Goal: Task Accomplishment & Management: Manage account settings

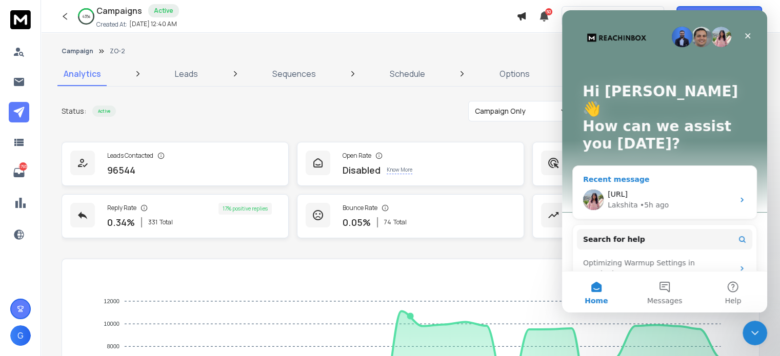
drag, startPoint x: 562, startPoint y: 10, endPoint x: 685, endPoint y: 192, distance: 220.0
click at [685, 200] on div "[PERSON_NAME] • 5h ago" at bounding box center [671, 205] width 126 height 11
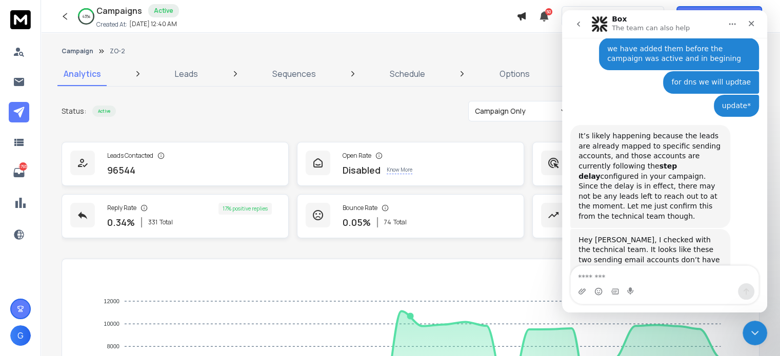
scroll to position [10350, 0]
type textarea "******"
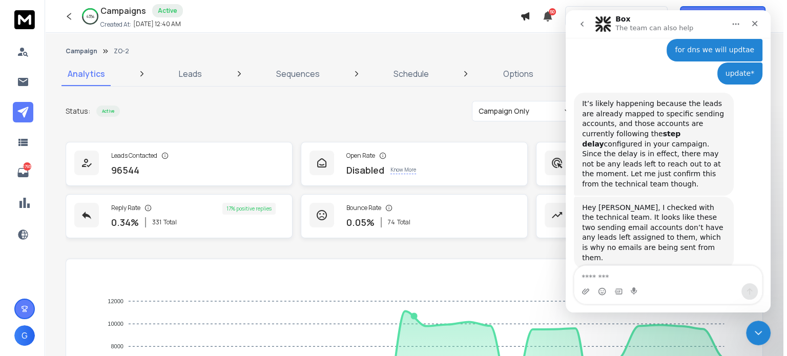
scroll to position [10381, 0]
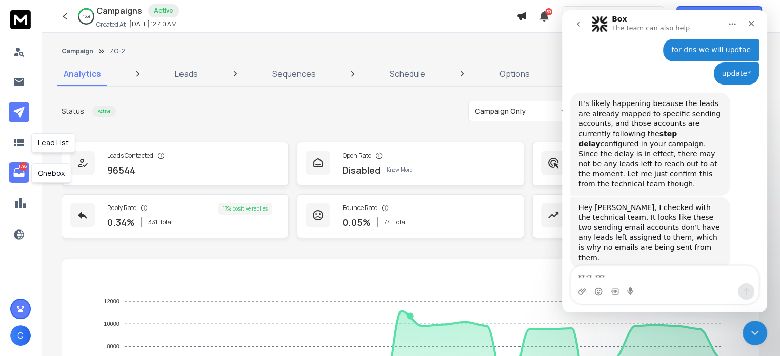
click at [25, 170] on p "1793" at bounding box center [23, 167] width 8 height 8
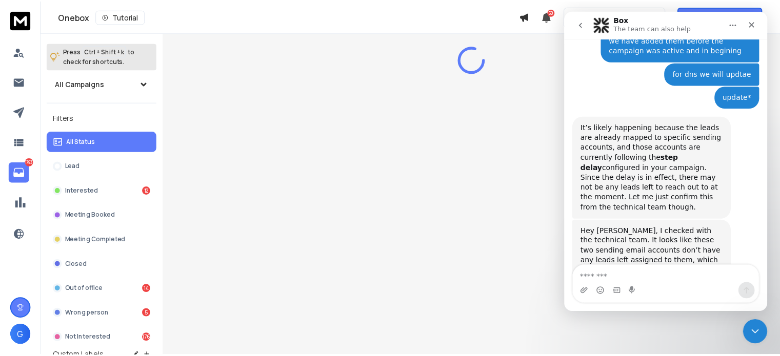
scroll to position [10404, 0]
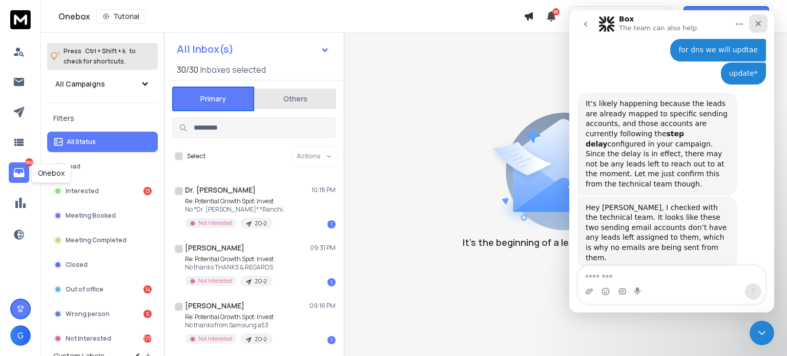
click at [760, 24] on icon "Close" at bounding box center [759, 23] width 8 height 8
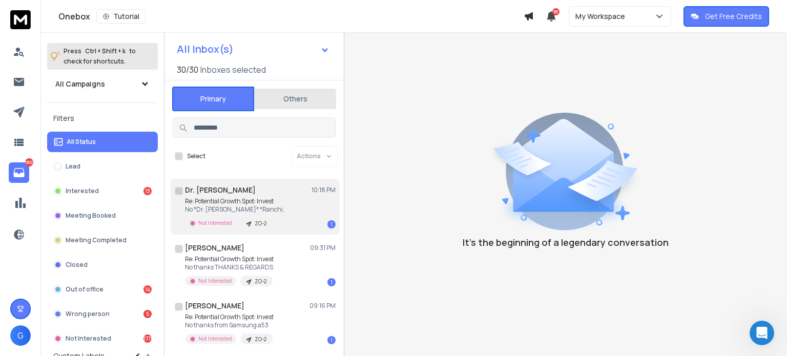
click at [259, 207] on p "No *Dr. [PERSON_NAME]* *Ranchi," at bounding box center [234, 210] width 99 height 8
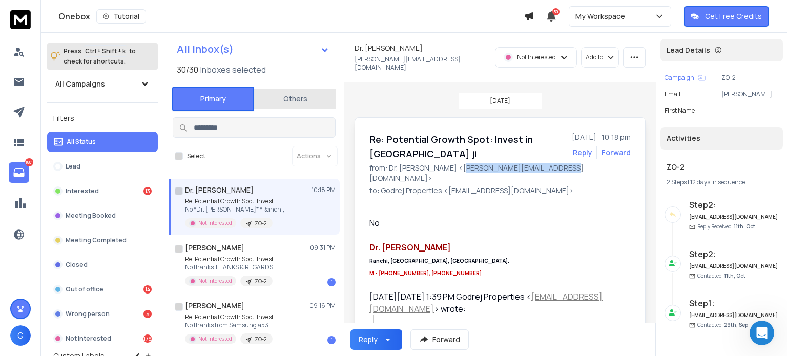
drag, startPoint x: 457, startPoint y: 158, endPoint x: 550, endPoint y: 159, distance: 93.3
click at [550, 163] on p "from: Dr. [PERSON_NAME] <[PERSON_NAME][EMAIL_ADDRESS][DOMAIN_NAME]>" at bounding box center [500, 173] width 261 height 21
copy p "[PERSON_NAME][EMAIL_ADDRESS][DOMAIN_NAME]"
click at [25, 116] on icon at bounding box center [19, 112] width 12 height 12
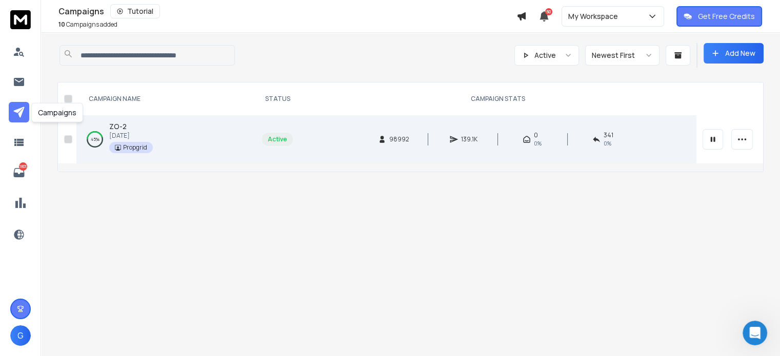
click at [175, 142] on div "45 % ZO-2 [DATE] Propgrid" at bounding box center [166, 140] width 159 height 36
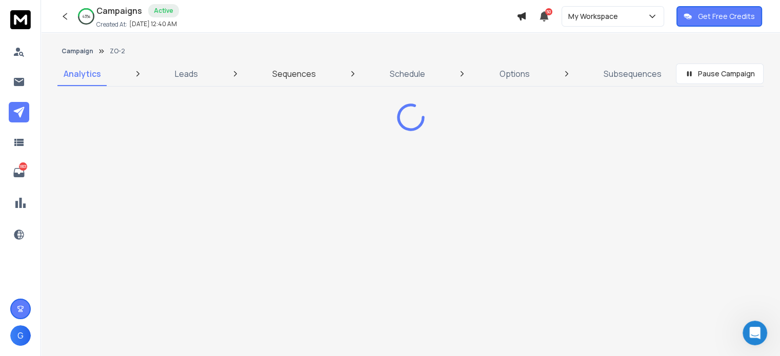
click at [292, 72] on p "Sequences" at bounding box center [294, 74] width 44 height 12
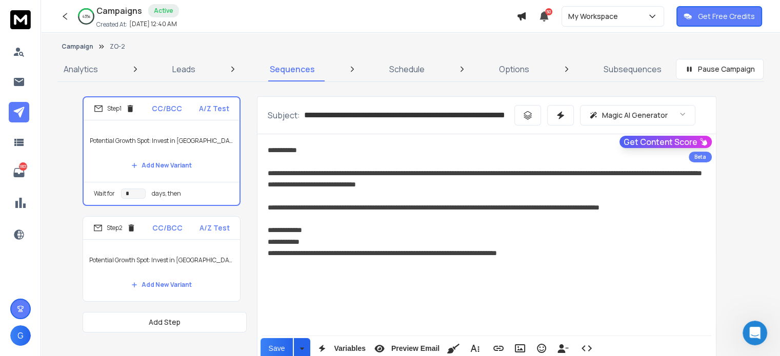
scroll to position [26, 0]
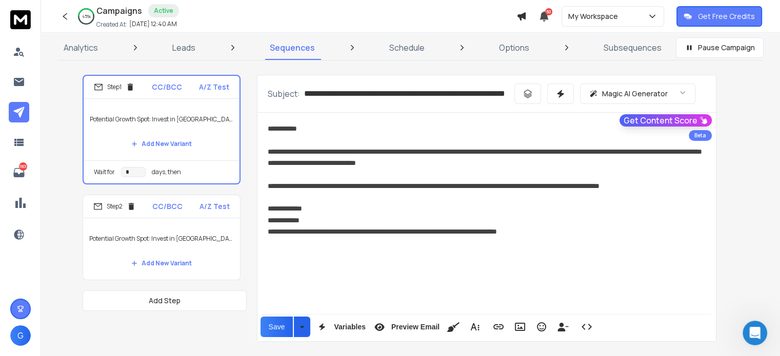
click at [197, 250] on p "Potential Growth Spot: Invest in [GEOGRAPHIC_DATA] {{firstName}} ji" at bounding box center [161, 239] width 145 height 29
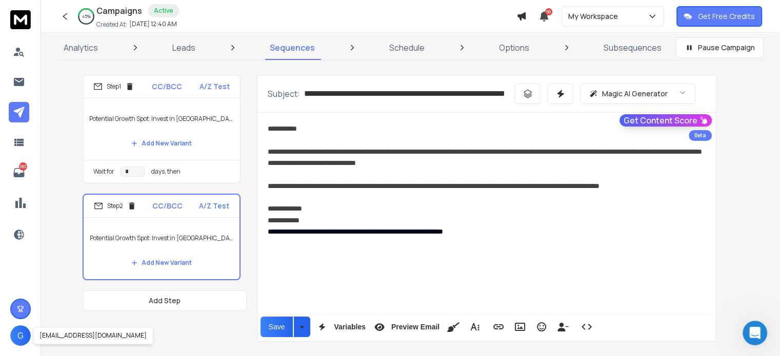
click at [25, 339] on span "G" at bounding box center [20, 336] width 21 height 21
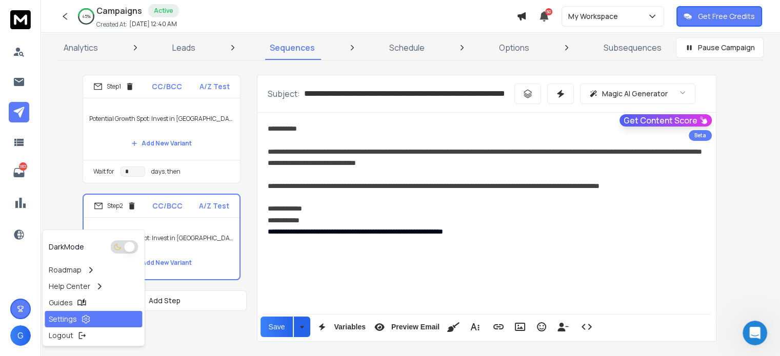
click at [60, 314] on p "Settings" at bounding box center [63, 319] width 28 height 10
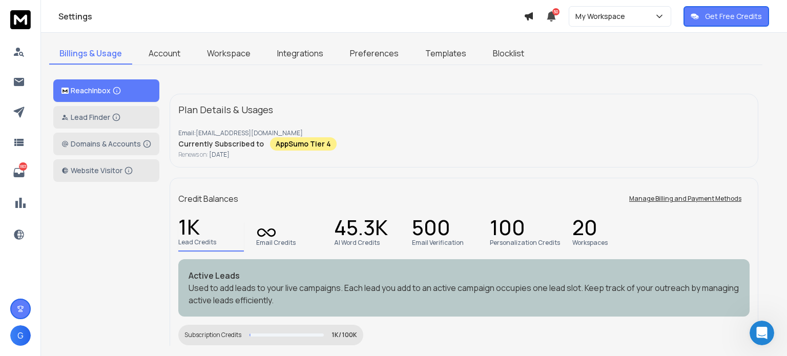
click at [513, 53] on link "Blocklist" at bounding box center [509, 54] width 52 height 22
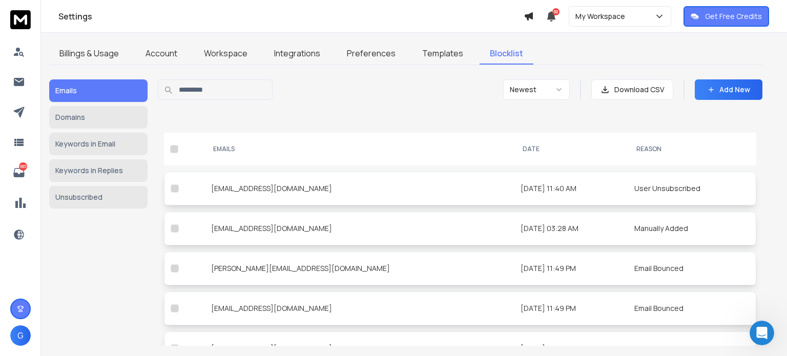
click at [204, 88] on input at bounding box center [215, 89] width 115 height 21
paste input "**********"
type input "**********"
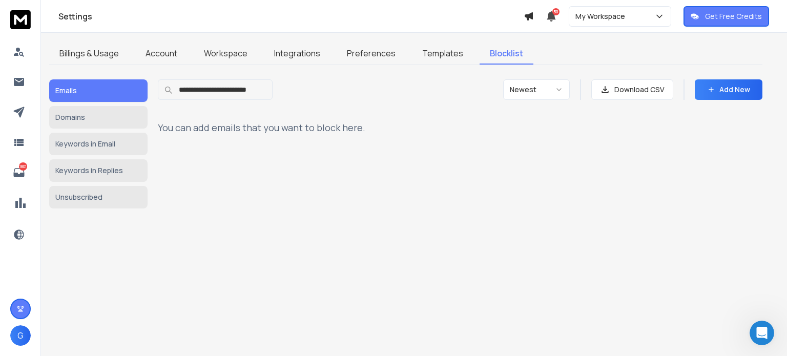
click at [221, 87] on input "**********" at bounding box center [215, 89] width 115 height 21
paste input "**********"
type input "**********"
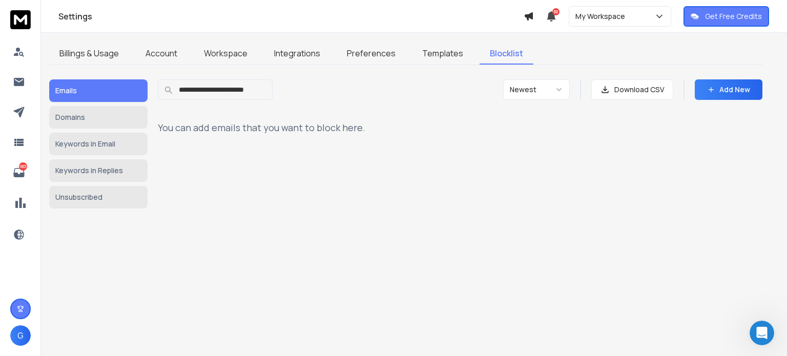
click at [253, 168] on div "**********" at bounding box center [460, 208] width 605 height 258
drag, startPoint x: 185, startPoint y: 90, endPoint x: 138, endPoint y: 74, distance: 49.3
click at [138, 74] on div "**********" at bounding box center [406, 208] width 714 height 275
click at [183, 92] on input "**********" at bounding box center [215, 89] width 115 height 21
drag, startPoint x: 179, startPoint y: 90, endPoint x: 161, endPoint y: 87, distance: 18.2
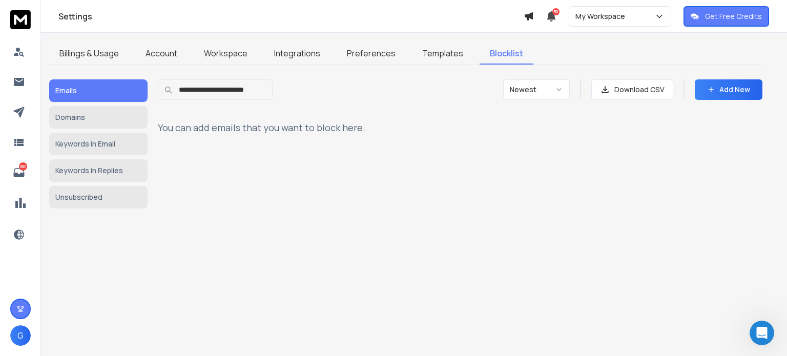
click at [161, 87] on input "**********" at bounding box center [215, 89] width 115 height 21
click at [765, 334] on icon "Open Intercom Messenger" at bounding box center [761, 332] width 17 height 17
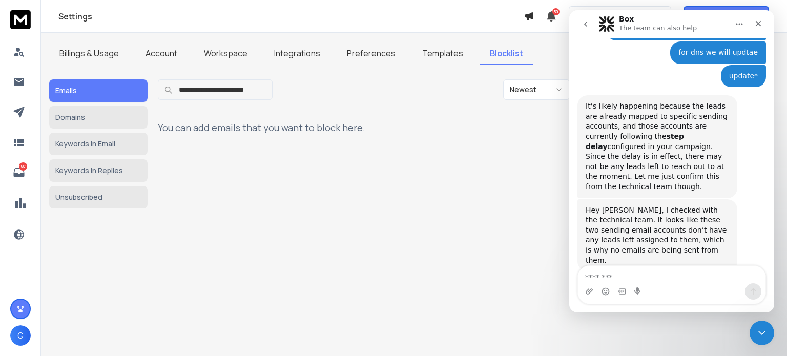
scroll to position [10404, 0]
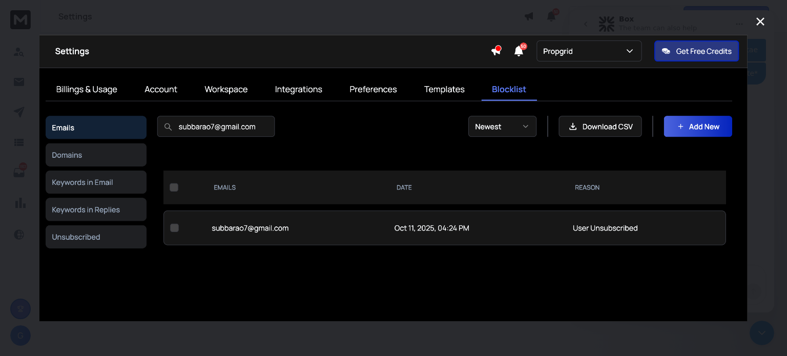
scroll to position [0, 0]
click at [759, 16] on icon "Close" at bounding box center [761, 21] width 12 height 12
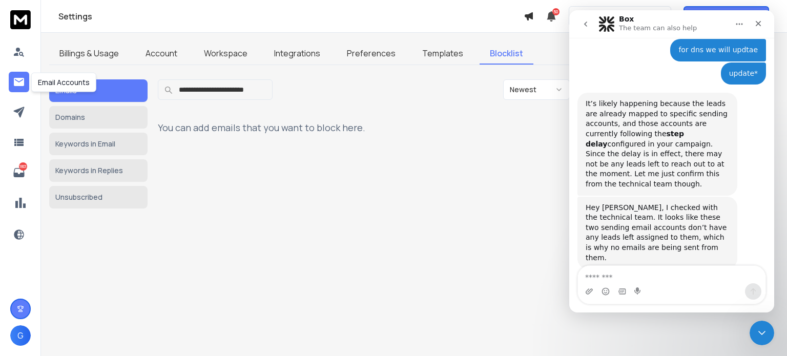
click at [22, 79] on icon at bounding box center [19, 82] width 12 height 12
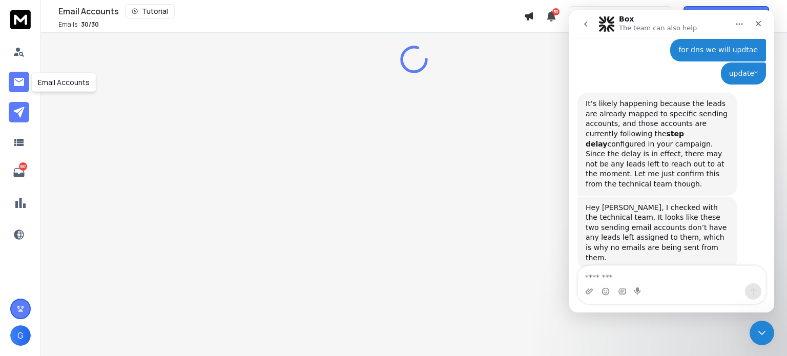
click at [16, 118] on link at bounding box center [19, 112] width 21 height 21
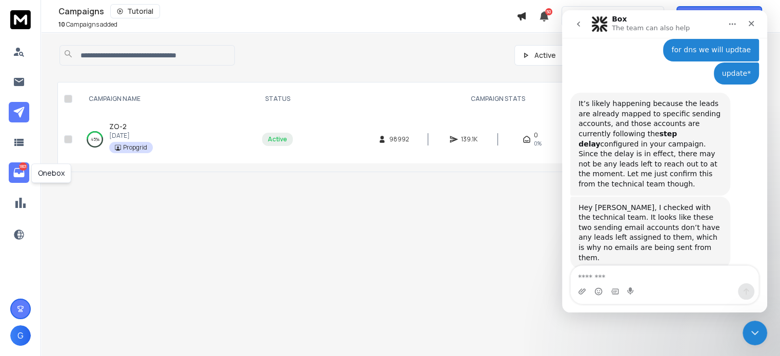
click at [27, 174] on link "1801" at bounding box center [19, 173] width 21 height 21
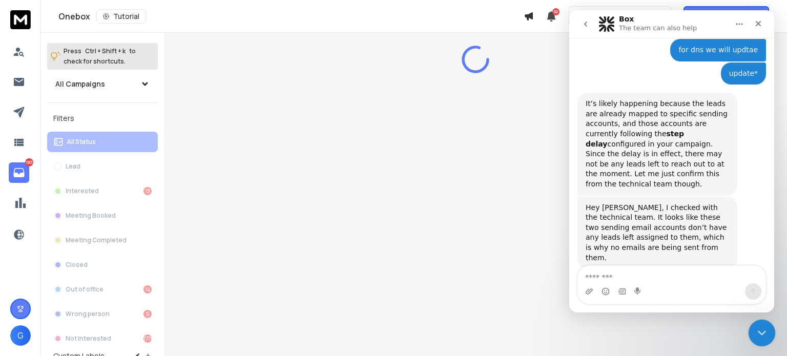
click at [761, 329] on icon "Close Intercom Messenger" at bounding box center [761, 332] width 12 height 12
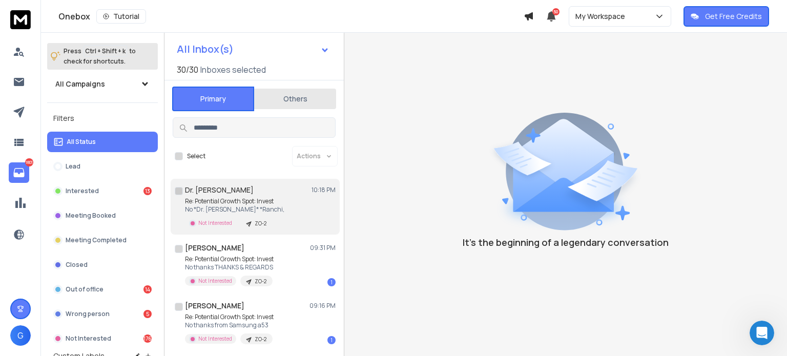
click at [242, 205] on p "Re: Potential Growth Spot: Invest" at bounding box center [234, 201] width 99 height 8
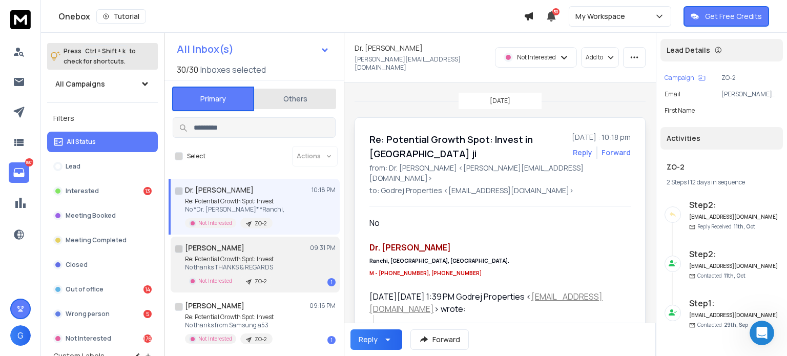
click at [222, 262] on p "Re: Potential Growth Spot: Invest" at bounding box center [229, 259] width 89 height 8
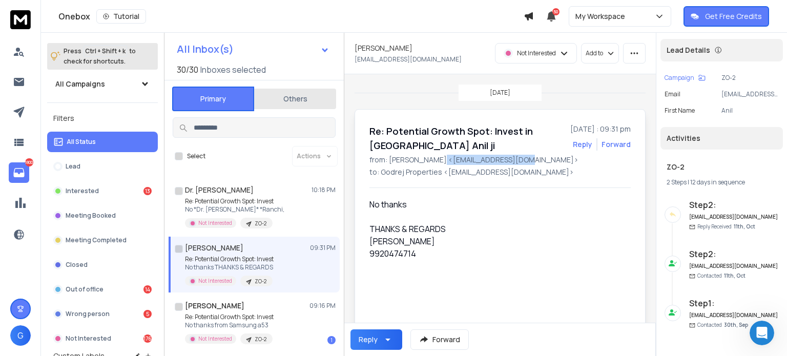
drag, startPoint x: 436, startPoint y: 160, endPoint x: 510, endPoint y: 160, distance: 73.3
click at [510, 160] on p "from: [PERSON_NAME] <[EMAIL_ADDRESS][DOMAIN_NAME]>" at bounding box center [500, 160] width 261 height 10
copy p "[EMAIL_ADDRESS][DOMAIN_NAME]"
click at [20, 334] on span "G" at bounding box center [20, 336] width 21 height 21
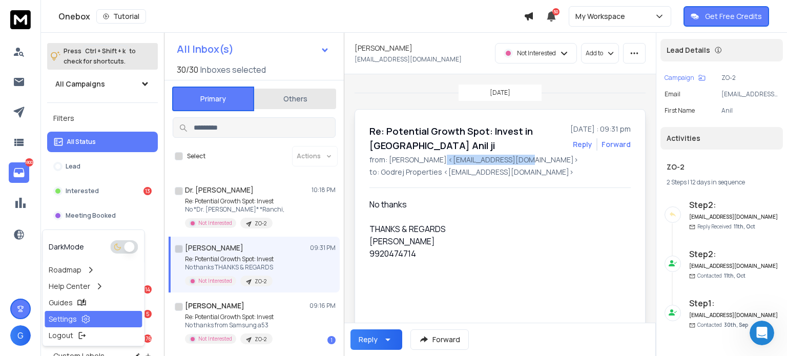
click at [92, 314] on div "Settings" at bounding box center [93, 319] width 97 height 16
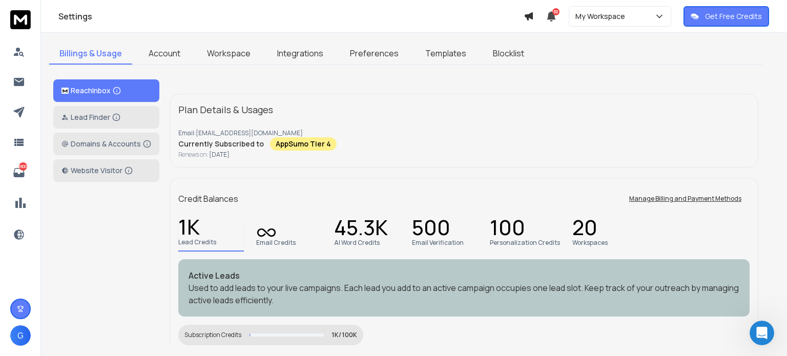
click at [515, 58] on link "Blocklist" at bounding box center [509, 54] width 52 height 22
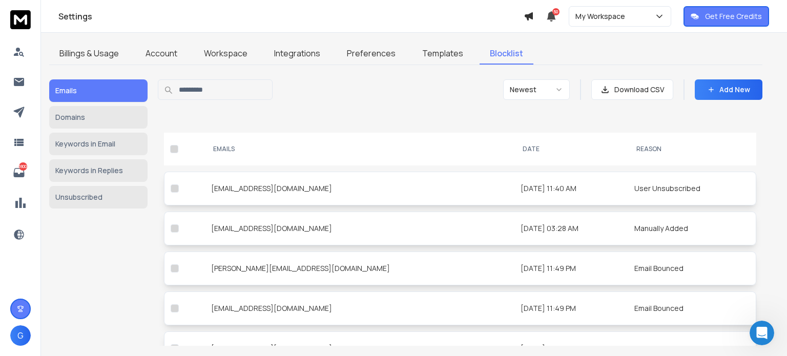
click at [219, 94] on input at bounding box center [215, 89] width 115 height 21
paste input "**********"
type input "**********"
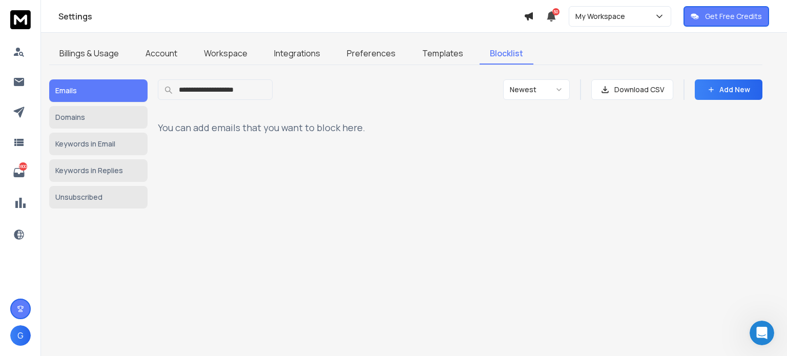
drag, startPoint x: 258, startPoint y: 90, endPoint x: 55, endPoint y: 85, distance: 203.1
click at [55, 85] on div "**********" at bounding box center [406, 208] width 714 height 258
click at [68, 196] on button "Unsubscribed" at bounding box center [98, 197] width 98 height 23
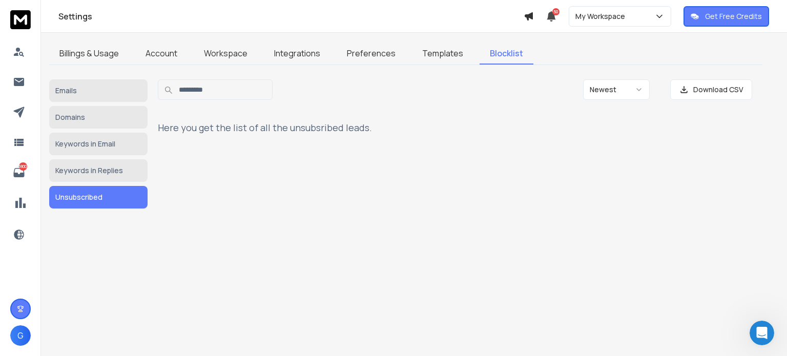
click at [131, 83] on button "Emails" at bounding box center [98, 90] width 98 height 23
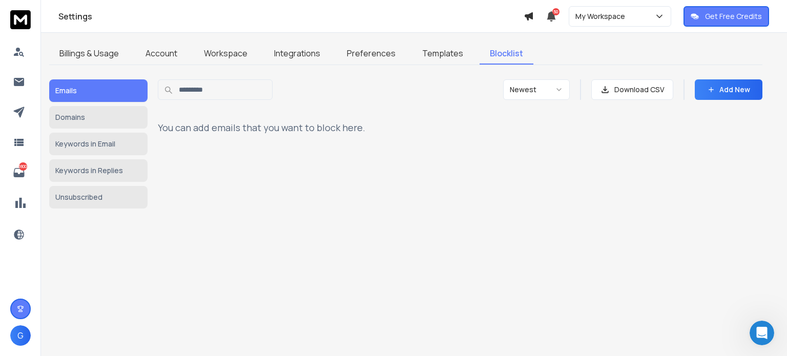
click at [554, 92] on button "Newest" at bounding box center [536, 89] width 67 height 21
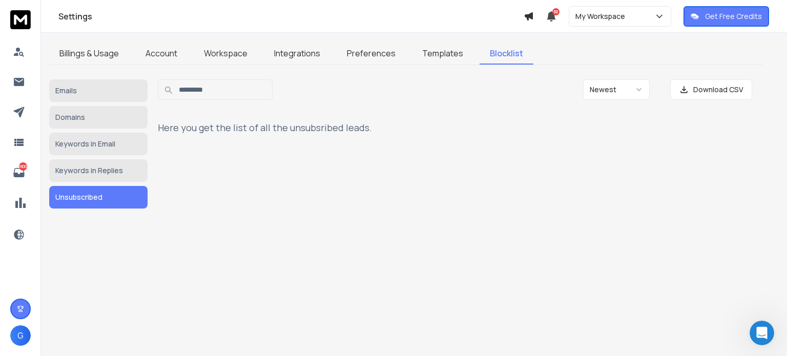
click at [66, 203] on button "Unsubscribed" at bounding box center [98, 197] width 98 height 23
click at [185, 92] on input at bounding box center [215, 89] width 115 height 21
paste input "**********"
type input "**********"
click at [97, 99] on button "Emails" at bounding box center [98, 90] width 98 height 23
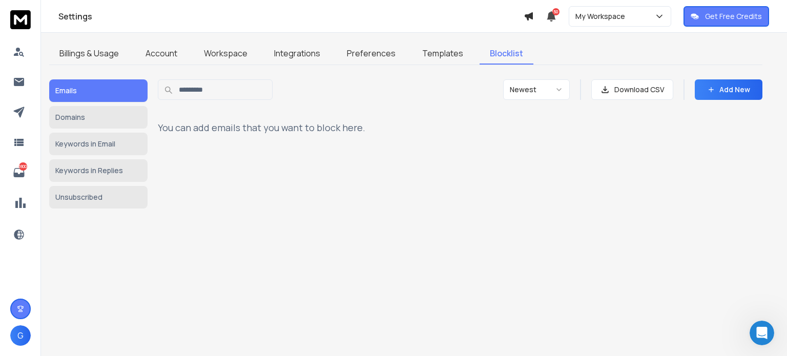
click at [496, 45] on link "Blocklist" at bounding box center [507, 54] width 54 height 22
click at [617, 20] on p "My Workspace" at bounding box center [603, 16] width 54 height 10
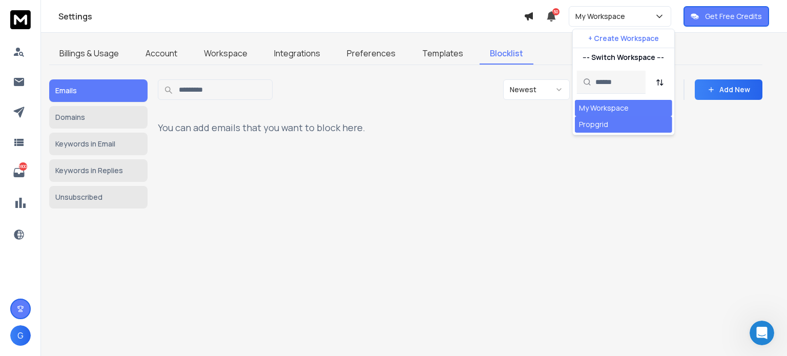
click at [599, 126] on div "Propgrid" at bounding box center [593, 124] width 29 height 10
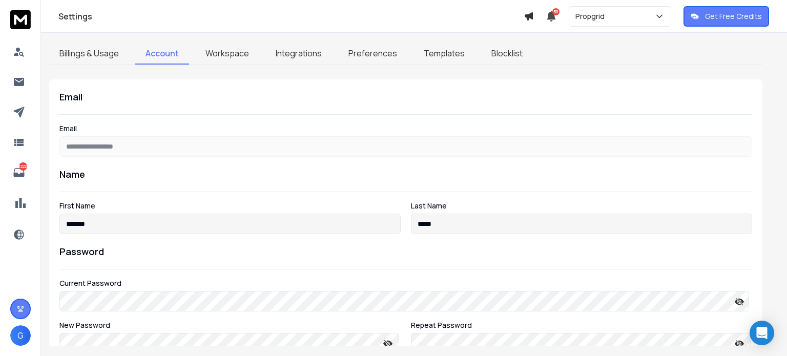
click at [502, 58] on link "Blocklist" at bounding box center [507, 54] width 52 height 22
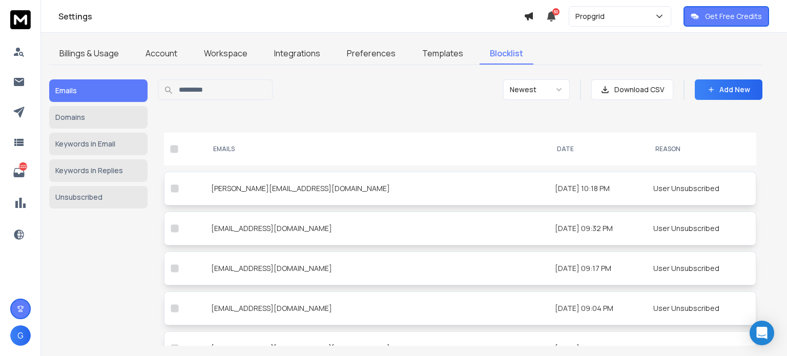
click at [190, 90] on input at bounding box center [215, 89] width 115 height 21
paste input "**********"
type input "**********"
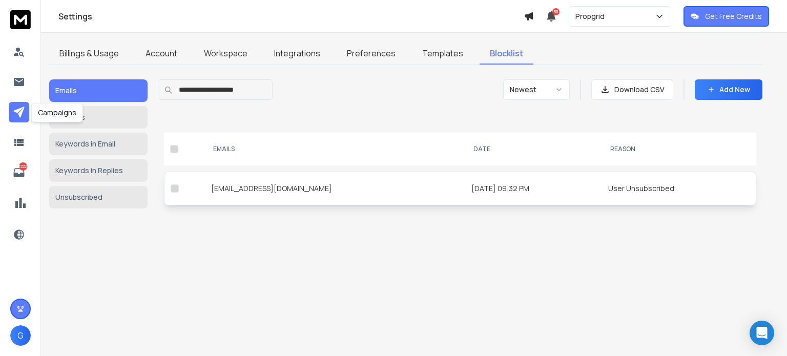
click at [19, 115] on icon at bounding box center [18, 112] width 11 height 11
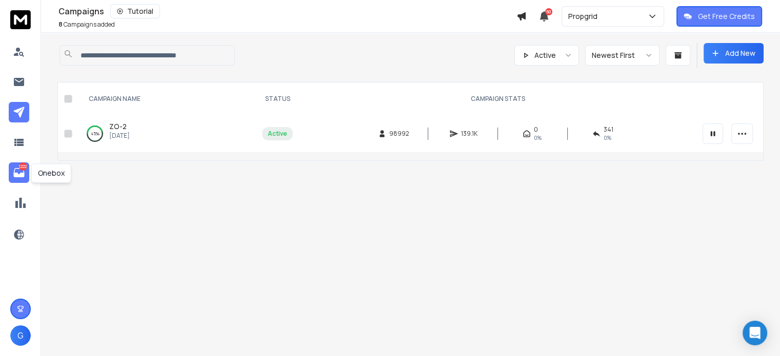
click at [22, 174] on icon at bounding box center [18, 172] width 11 height 9
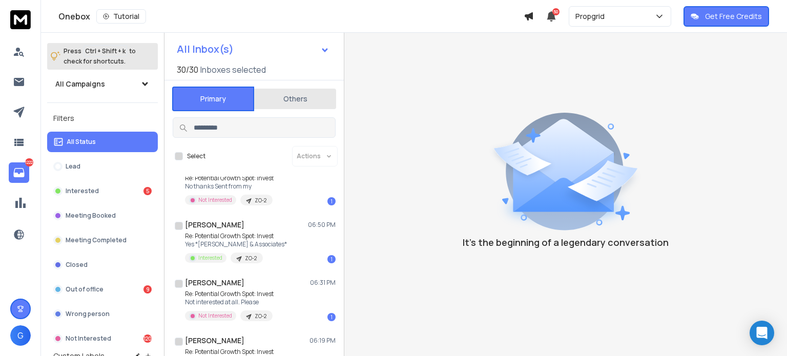
scroll to position [256, 0]
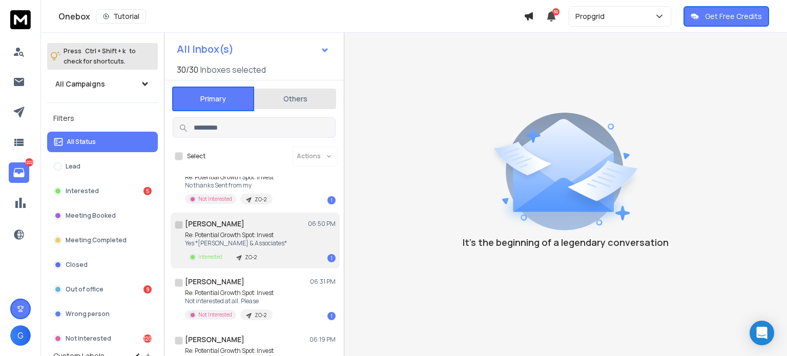
click at [267, 241] on p "Yes *[PERSON_NAME] & Associates*" at bounding box center [236, 243] width 102 height 8
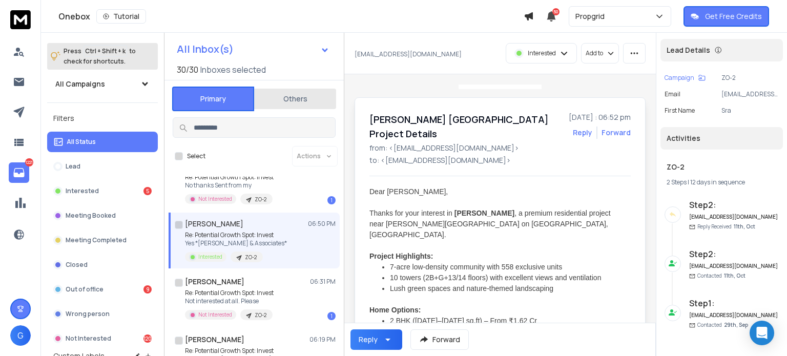
scroll to position [0, 0]
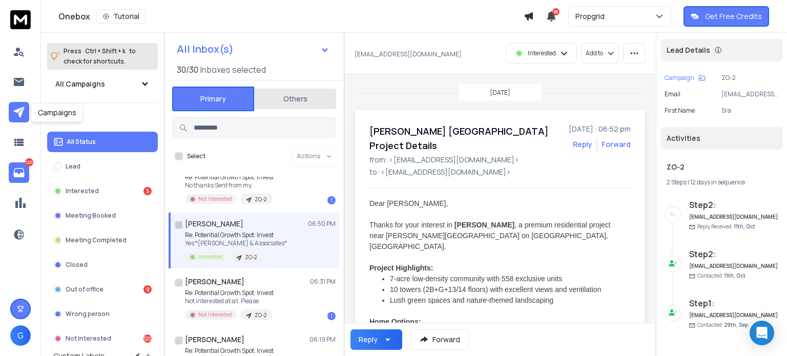
click at [21, 113] on icon at bounding box center [18, 112] width 11 height 11
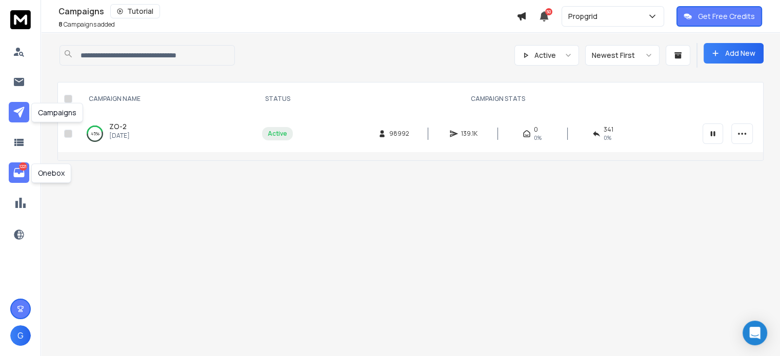
click at [27, 169] on p "1221" at bounding box center [23, 167] width 8 height 8
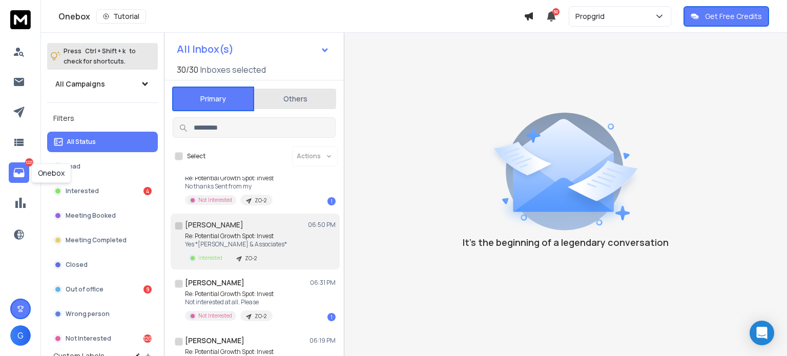
scroll to position [256, 0]
click at [260, 239] on p "Yes *[PERSON_NAME] & Associates*" at bounding box center [236, 243] width 102 height 8
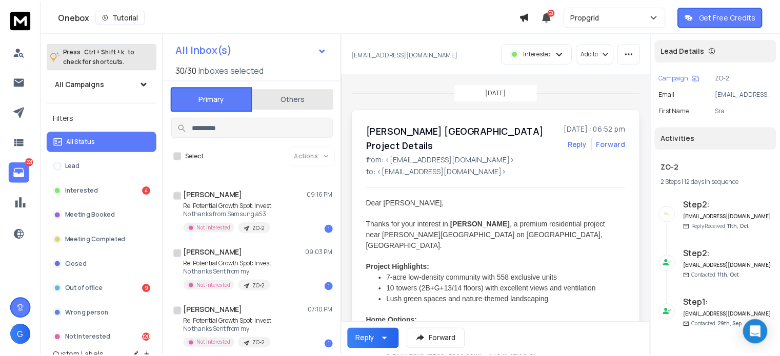
scroll to position [0, 0]
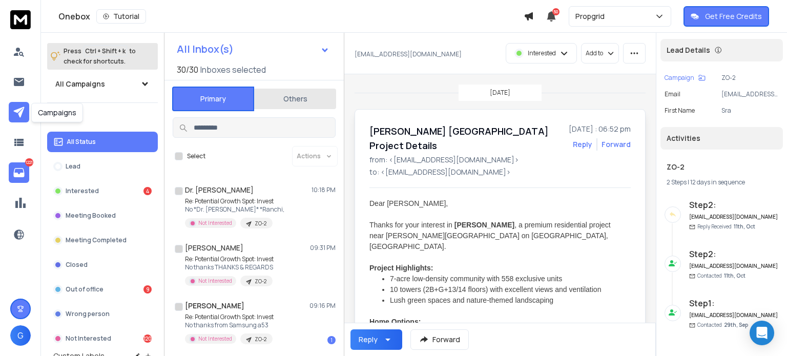
click at [18, 111] on icon at bounding box center [18, 112] width 11 height 11
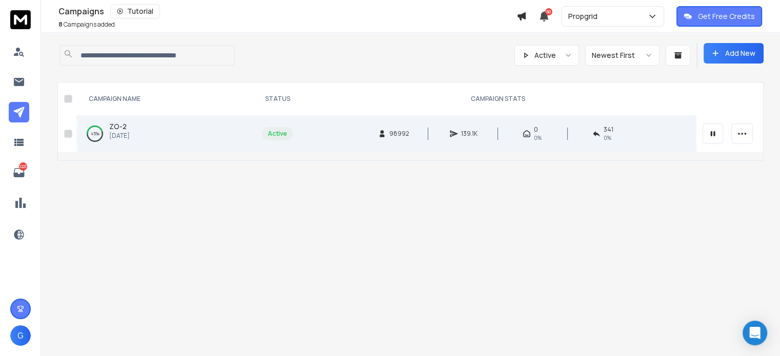
click at [147, 131] on div "45 % ZO-2 16 days ago" at bounding box center [166, 134] width 159 height 25
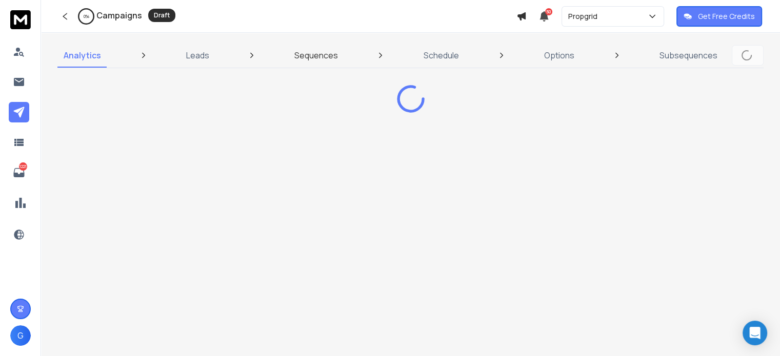
click at [301, 55] on p "Sequences" at bounding box center [316, 55] width 44 height 12
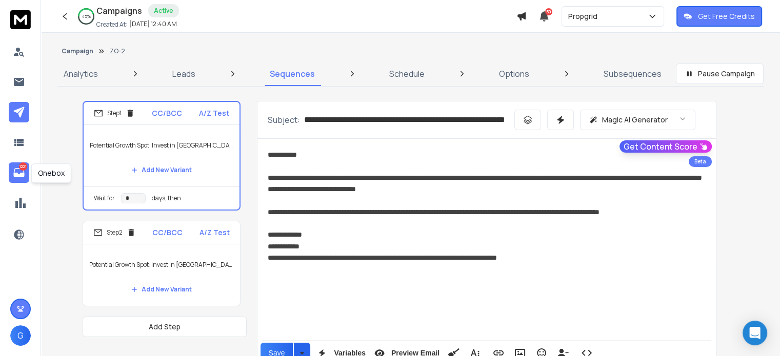
click at [25, 176] on link "1221" at bounding box center [19, 173] width 21 height 21
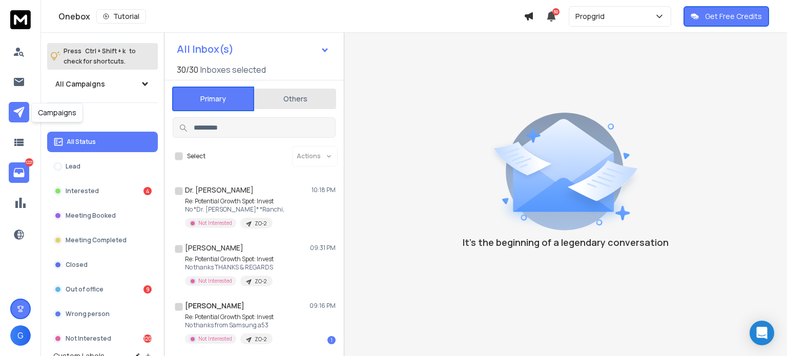
click at [23, 112] on icon at bounding box center [19, 112] width 12 height 12
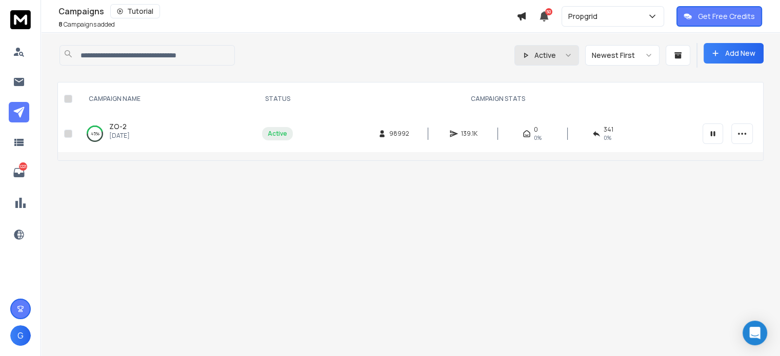
click at [551, 60] on p "Active" at bounding box center [545, 55] width 22 height 10
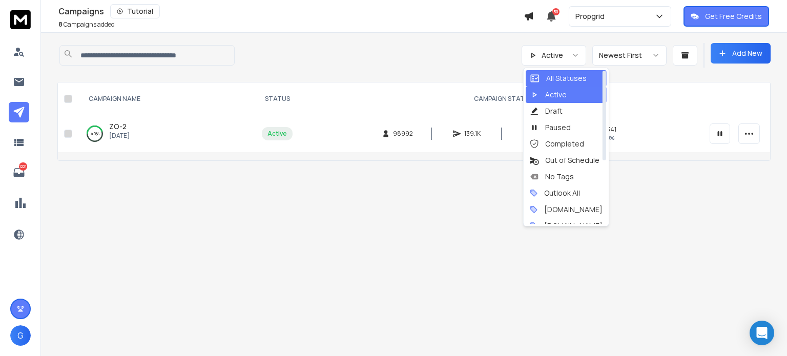
click at [558, 84] on div "All Statuses" at bounding box center [566, 78] width 81 height 16
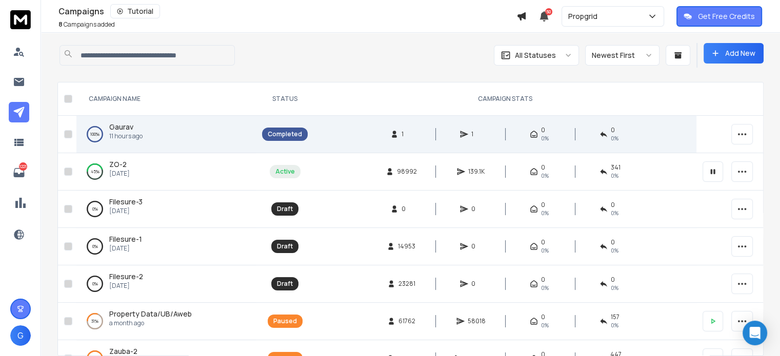
click at [210, 133] on div "100 % Gaurav 11 hours ago" at bounding box center [166, 134] width 159 height 25
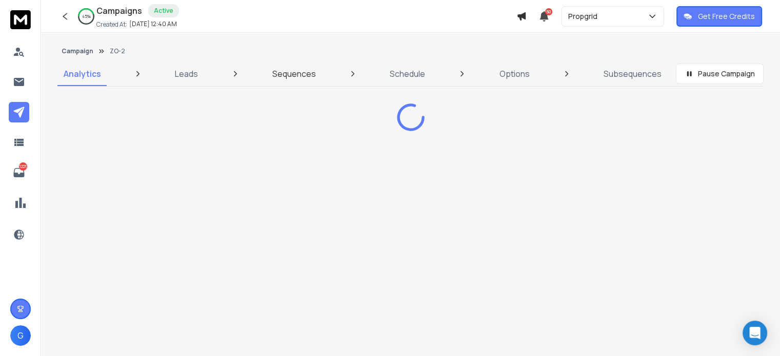
click at [308, 76] on p "Sequences" at bounding box center [294, 74] width 44 height 12
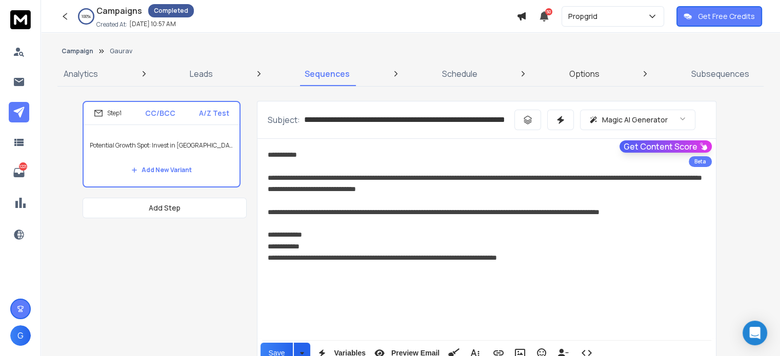
click at [576, 72] on p "Options" at bounding box center [584, 74] width 30 height 12
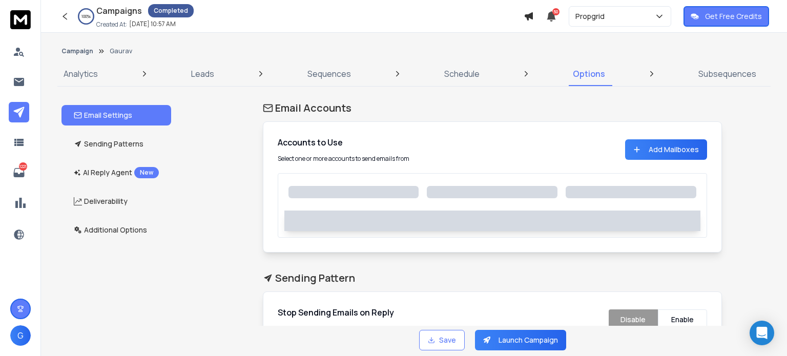
click at [665, 148] on button "Add Mailboxes" at bounding box center [666, 149] width 82 height 21
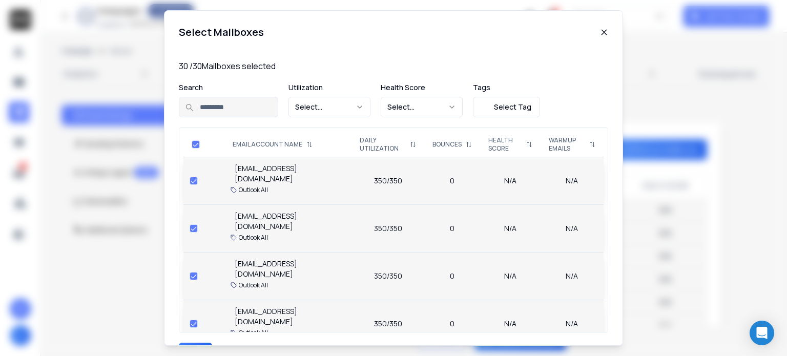
click at [605, 35] on icon at bounding box center [604, 32] width 8 height 8
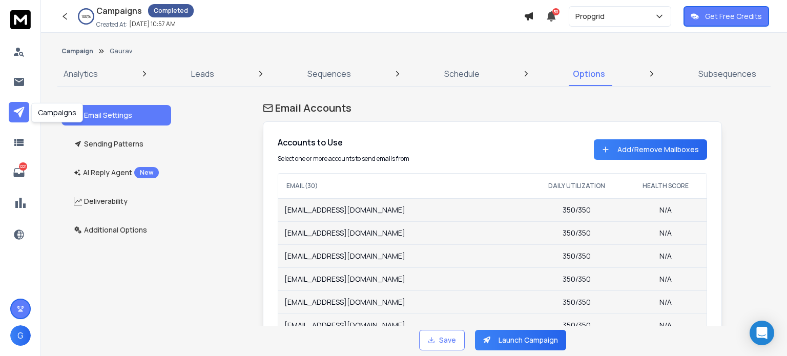
click at [20, 117] on icon at bounding box center [18, 112] width 11 height 11
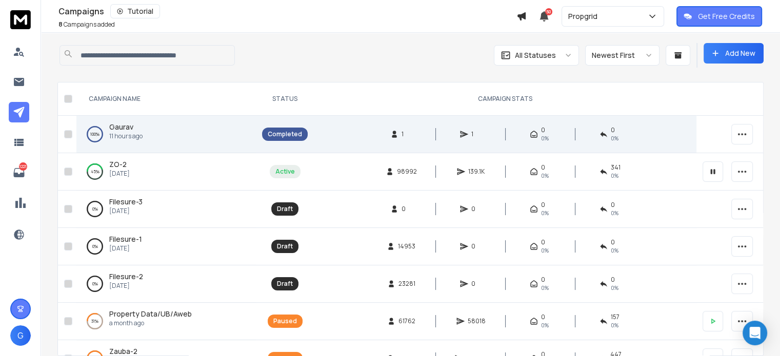
click at [737, 135] on icon "button" at bounding box center [742, 134] width 10 height 10
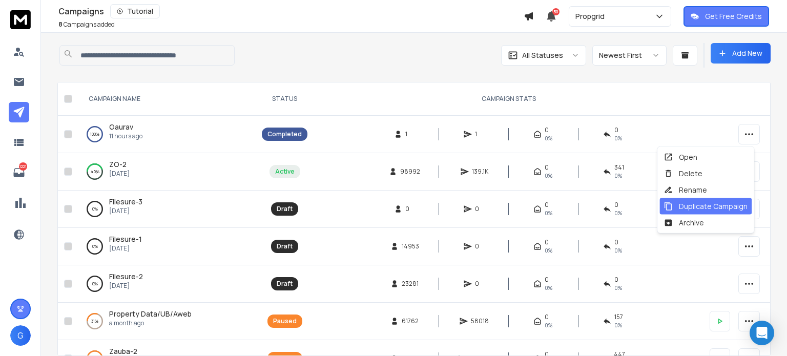
click at [697, 210] on div "Duplicate Campaign" at bounding box center [706, 206] width 84 height 10
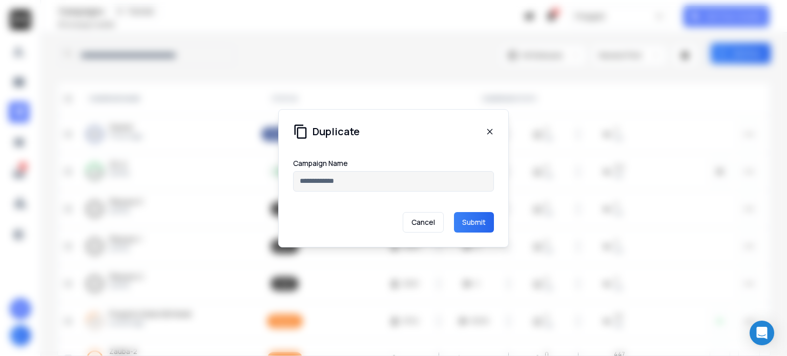
click at [388, 180] on input "text" at bounding box center [393, 181] width 201 height 21
type input "********"
click at [482, 225] on button "Submit" at bounding box center [474, 222] width 40 height 21
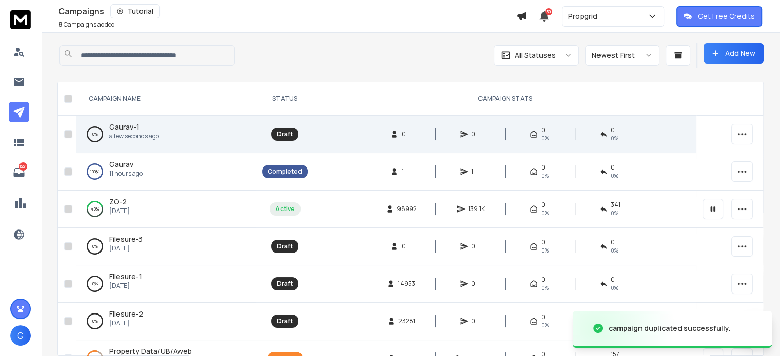
click at [342, 132] on div "0 0 0 0% 0 0%" at bounding box center [505, 134] width 370 height 16
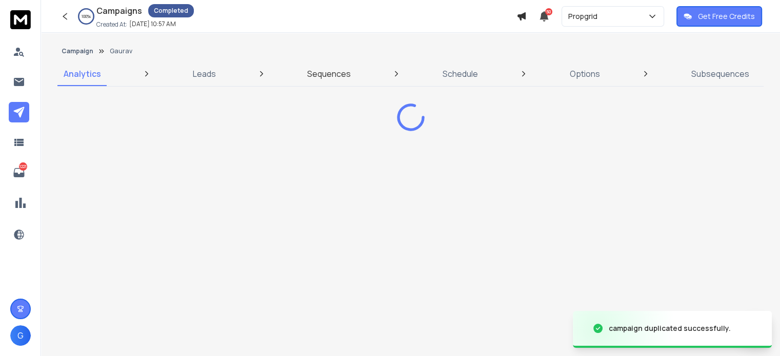
click at [319, 74] on p "Sequences" at bounding box center [329, 74] width 44 height 12
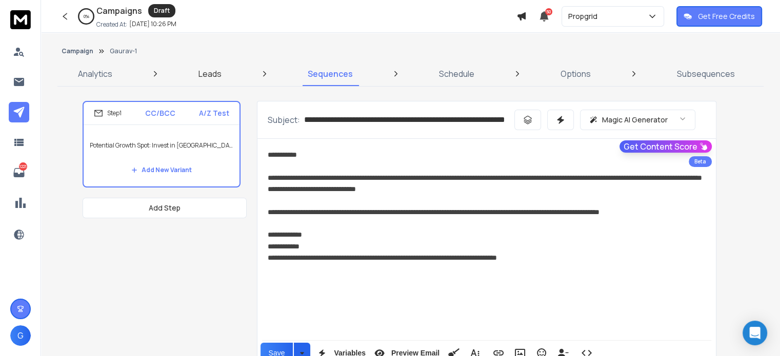
click at [205, 67] on link "Leads" at bounding box center [209, 74] width 35 height 25
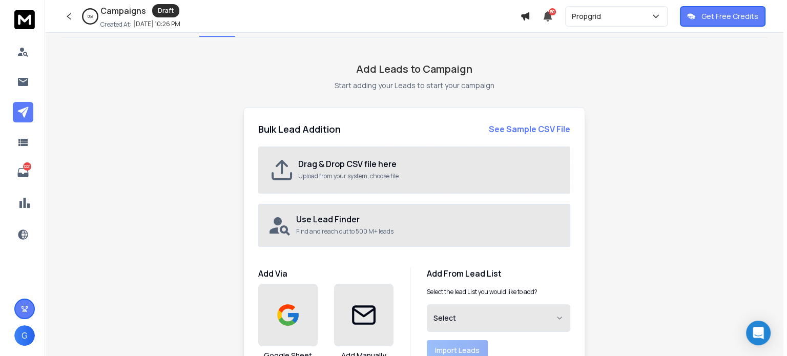
scroll to position [84, 0]
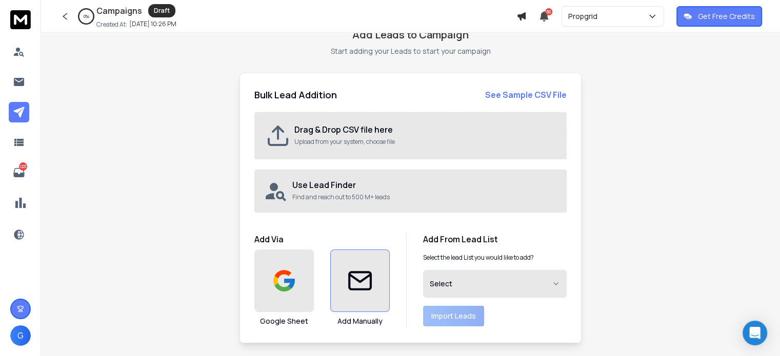
click at [357, 306] on div at bounding box center [359, 281] width 59 height 63
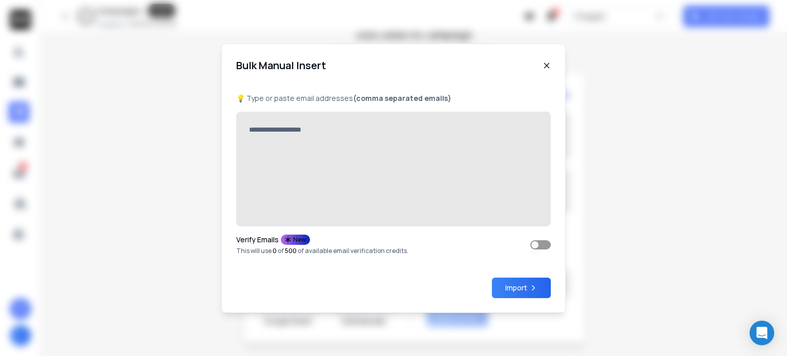
click at [345, 200] on textarea at bounding box center [393, 169] width 315 height 115
type textarea "**********"
click at [509, 296] on button "Import" at bounding box center [521, 288] width 59 height 21
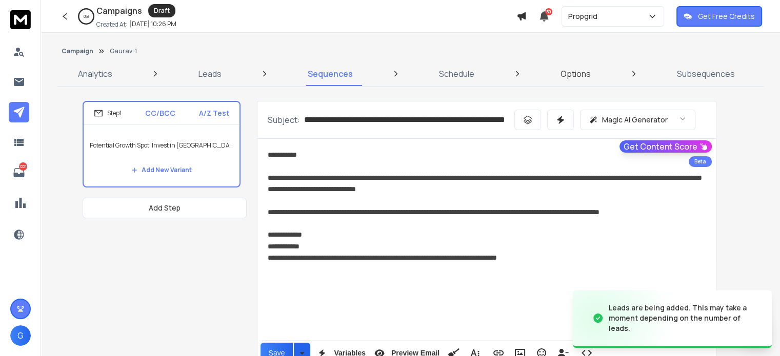
click at [578, 75] on p "Options" at bounding box center [575, 74] width 30 height 12
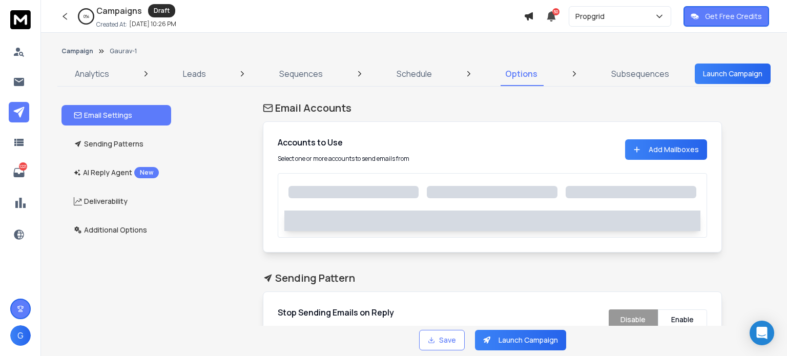
click at [654, 155] on button "Add Mailboxes" at bounding box center [666, 149] width 82 height 21
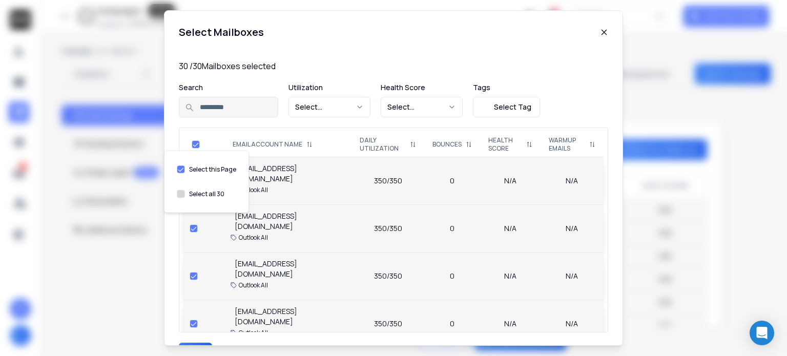
click at [197, 147] on button "Select this Page" at bounding box center [196, 144] width 8 height 8
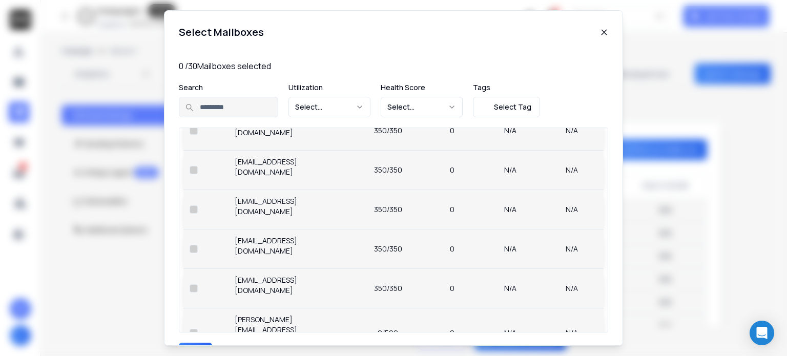
scroll to position [714, 0]
click at [195, 329] on button "button" at bounding box center [194, 333] width 8 height 8
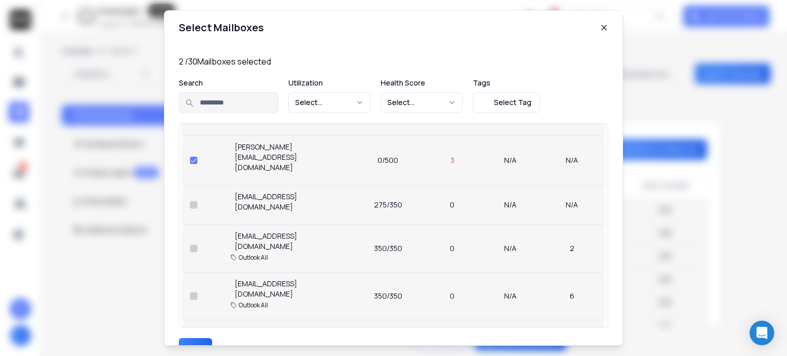
scroll to position [6, 0]
click at [195, 339] on button "Save" at bounding box center [195, 347] width 33 height 21
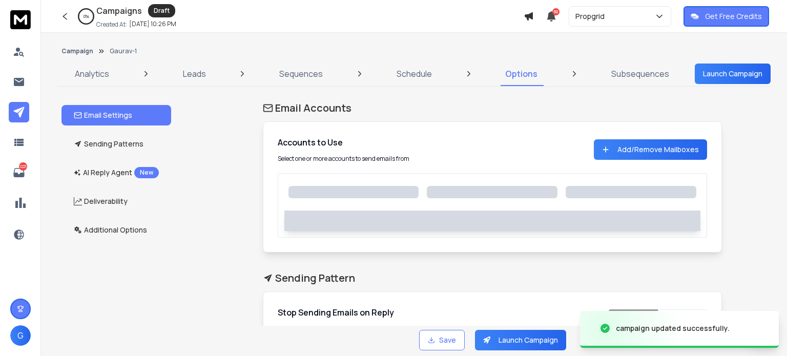
click at [500, 342] on button "Launch Campaign" at bounding box center [520, 340] width 91 height 21
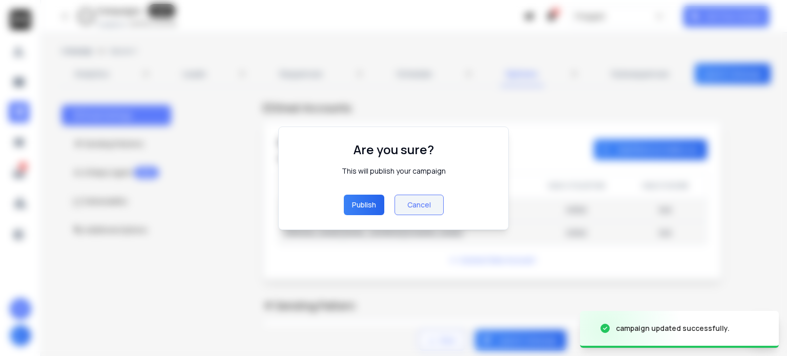
click at [363, 210] on button "Publish" at bounding box center [364, 205] width 41 height 21
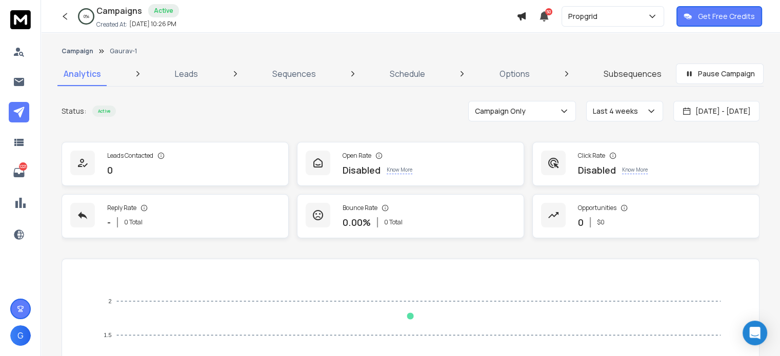
click at [653, 77] on p "Subsequences" at bounding box center [632, 74] width 58 height 12
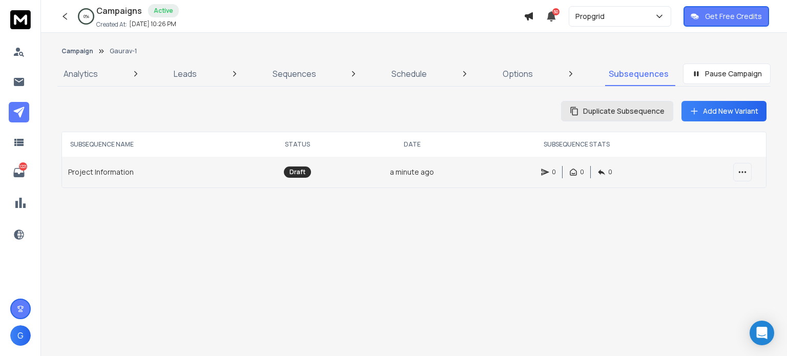
click at [604, 113] on button "Duplicate Subsequence" at bounding box center [617, 111] width 112 height 21
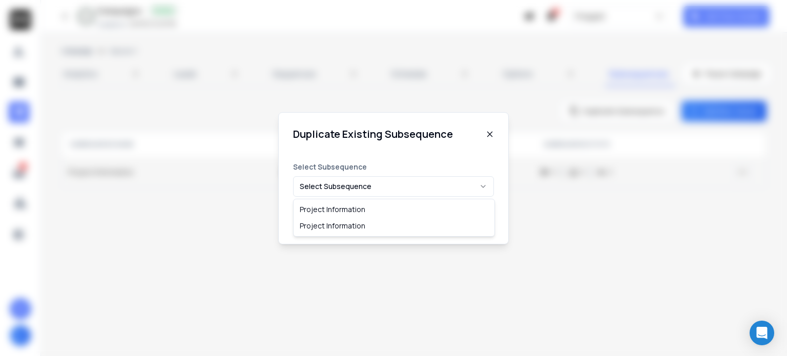
click at [394, 183] on button "Select Subsequence" at bounding box center [393, 186] width 201 height 21
click at [392, 183] on button "Select Subsequence" at bounding box center [393, 186] width 201 height 21
click at [414, 196] on button "Select Subsequence" at bounding box center [393, 186] width 201 height 21
drag, startPoint x: 400, startPoint y: 215, endPoint x: 405, endPoint y: 167, distance: 47.9
click at [405, 167] on body "ReferralStack Unlock AI-powered affiliate growth Lifetime Deals available! Clai…" at bounding box center [393, 178] width 787 height 356
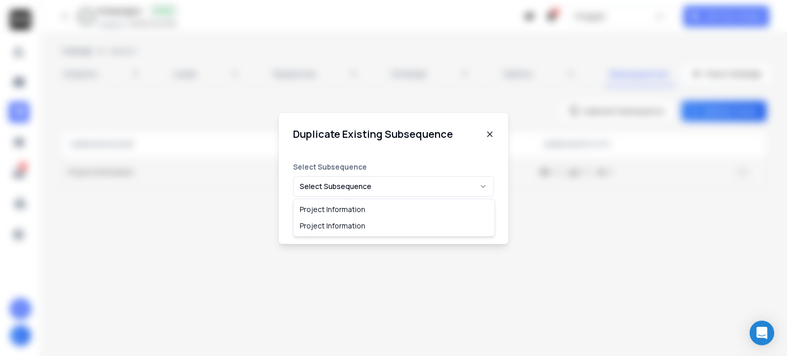
click at [422, 151] on div "Duplicate Existing Subsequence" at bounding box center [393, 144] width 201 height 35
click at [491, 133] on icon at bounding box center [491, 134] width 6 height 6
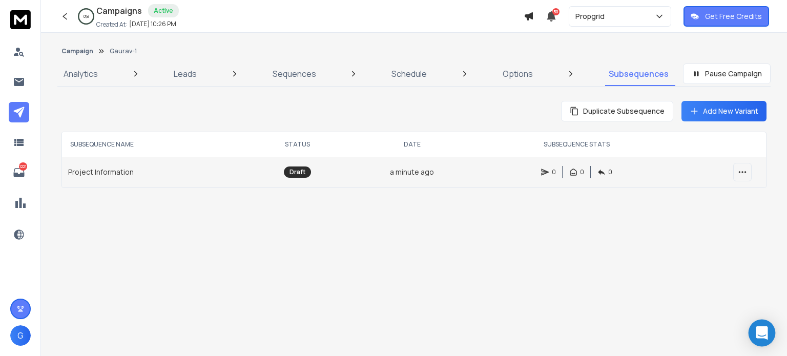
click at [762, 327] on div "Open Intercom Messenger" at bounding box center [762, 333] width 27 height 27
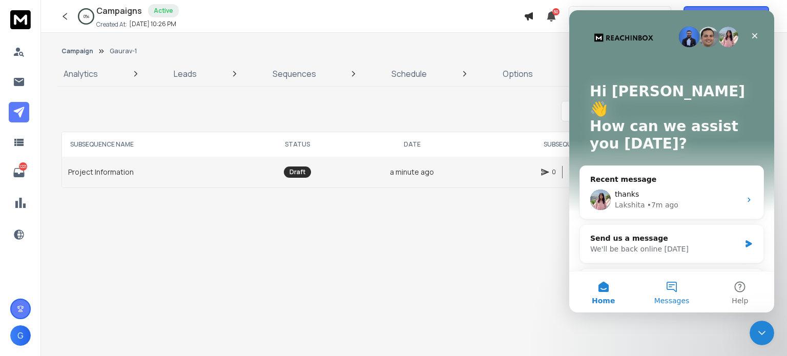
click at [679, 295] on button "Messages" at bounding box center [672, 292] width 68 height 41
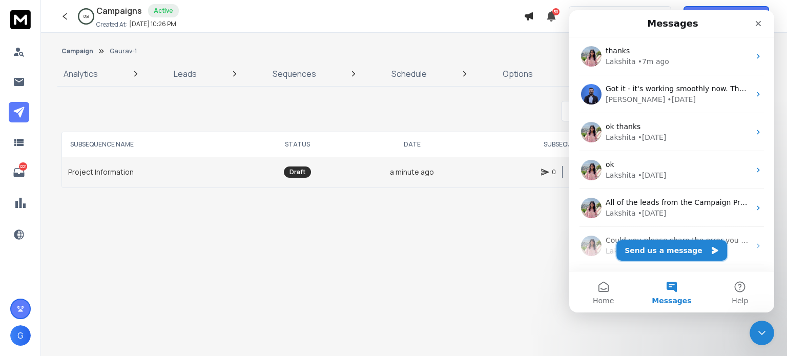
click at [673, 254] on button "Send us a message" at bounding box center [672, 250] width 111 height 21
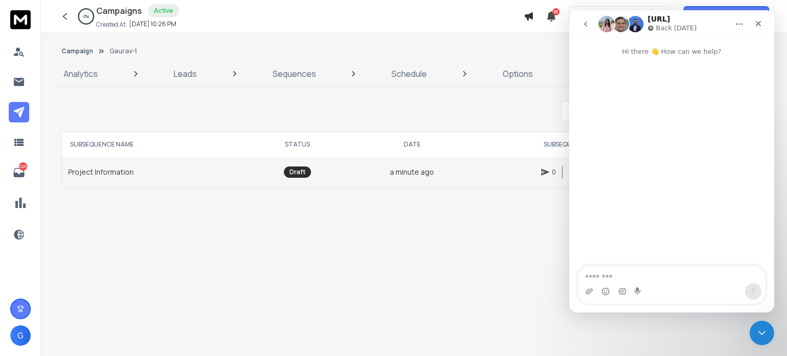
click at [645, 278] on textarea "Message…" at bounding box center [672, 274] width 188 height 17
click at [582, 27] on icon "go back" at bounding box center [586, 24] width 8 height 8
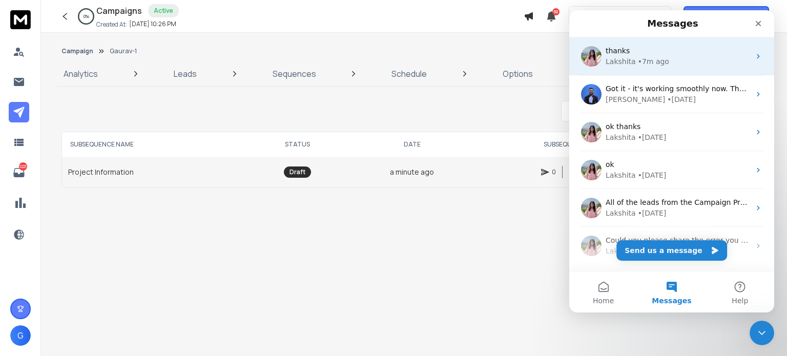
click at [625, 62] on div "Lakshita" at bounding box center [621, 61] width 30 height 11
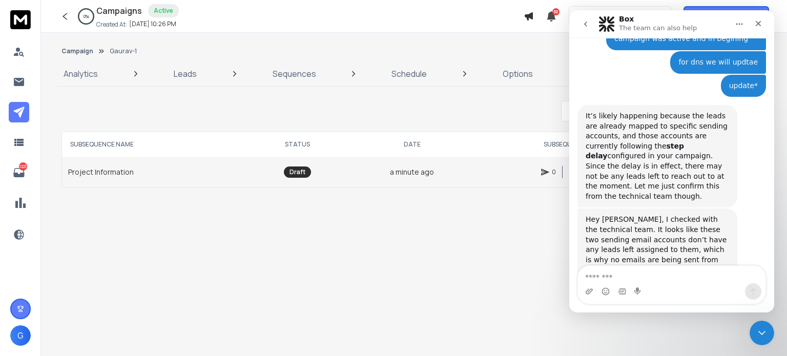
scroll to position [9966, 0]
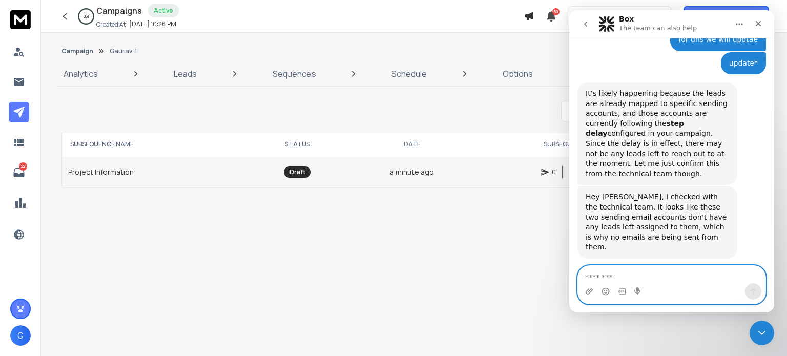
drag, startPoint x: 756, startPoint y: 113, endPoint x: 651, endPoint y: 282, distance: 199.3
click at [651, 282] on textarea "Message…" at bounding box center [672, 274] width 188 height 17
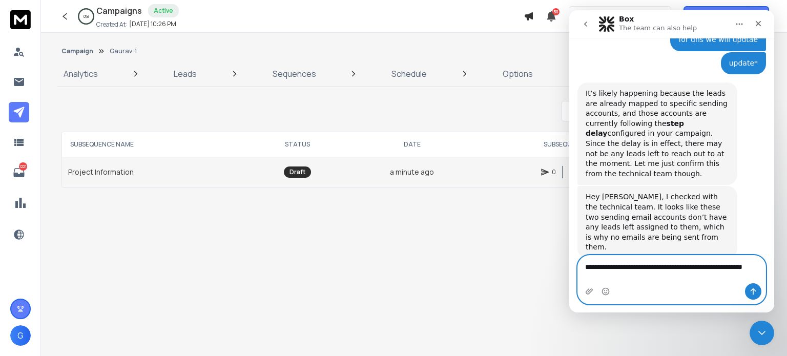
scroll to position [9976, 0]
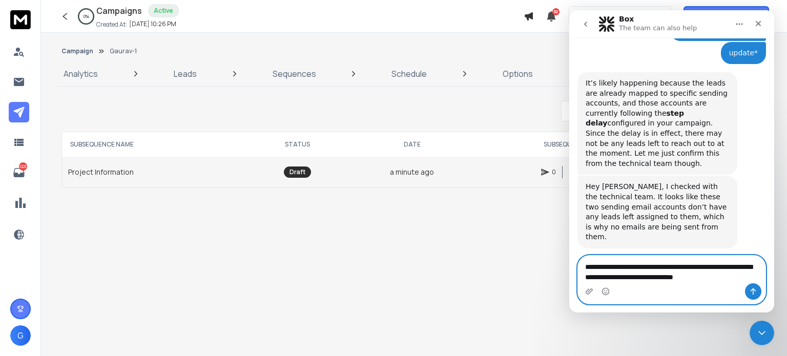
click at [716, 282] on textarea "**********" at bounding box center [672, 270] width 188 height 28
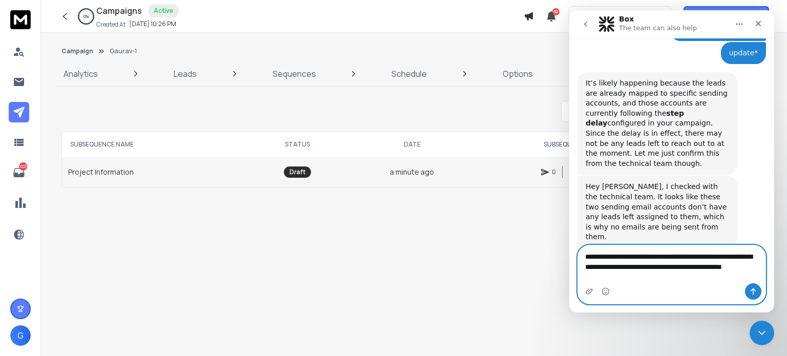
scroll to position [9987, 0]
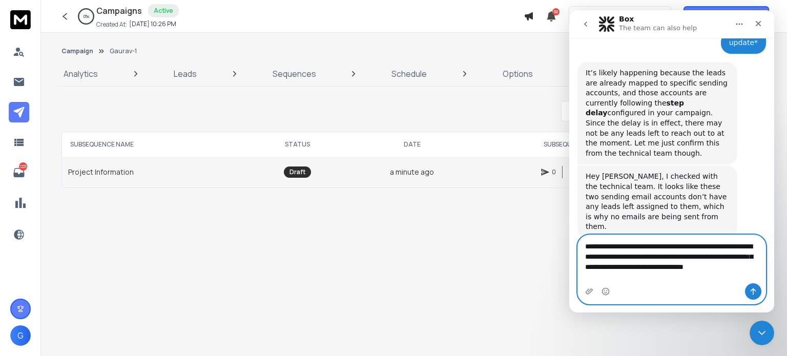
drag, startPoint x: 731, startPoint y: 262, endPoint x: 740, endPoint y: 254, distance: 12.3
click at [740, 254] on textarea "**********" at bounding box center [672, 254] width 188 height 38
click at [755, 273] on textarea "**********" at bounding box center [672, 254] width 188 height 38
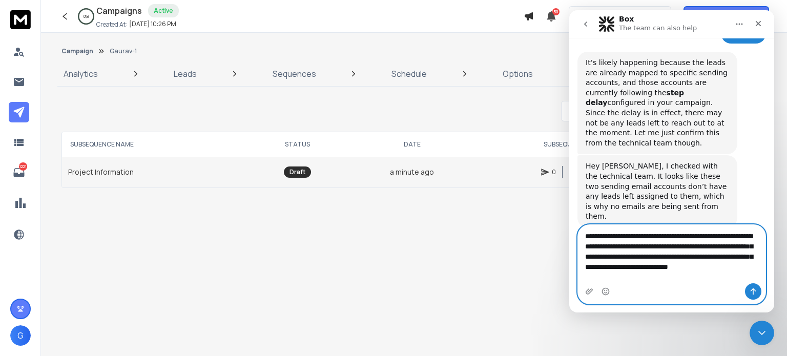
scroll to position [10007, 0]
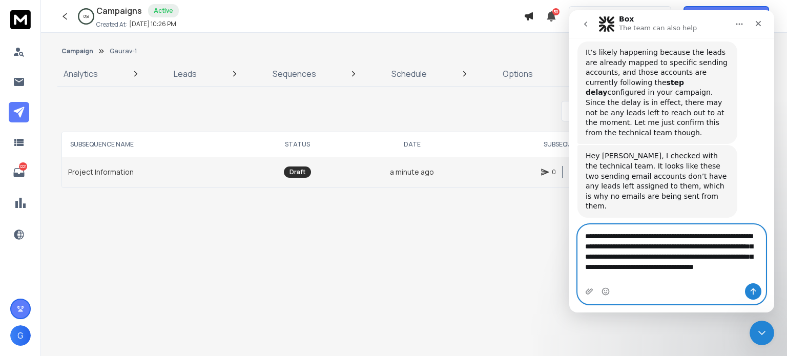
type textarea "**********"
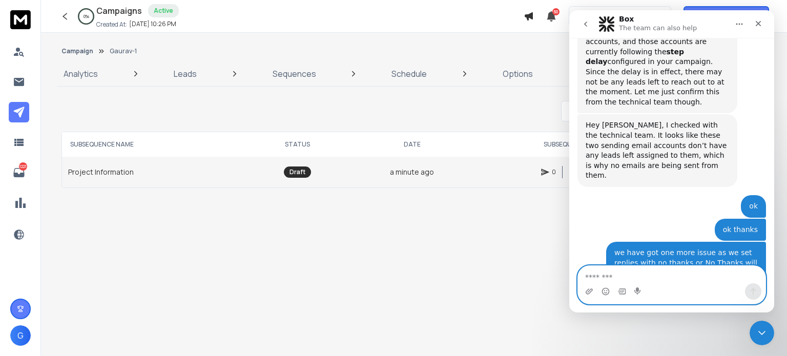
scroll to position [10039, 0]
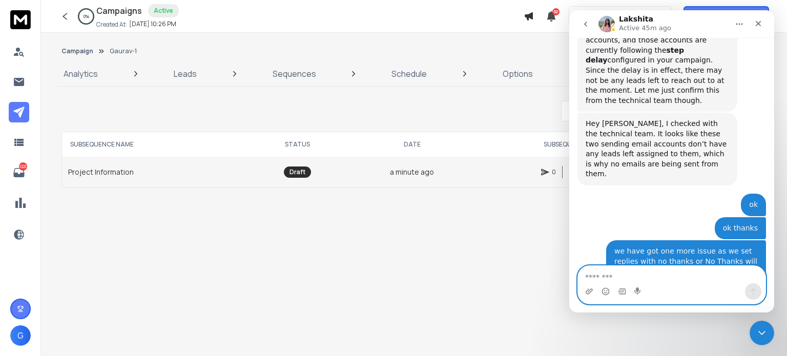
click at [638, 279] on textarea "Message…" at bounding box center [672, 274] width 188 height 17
type textarea "*"
drag, startPoint x: 637, startPoint y: 244, endPoint x: 733, endPoint y: 239, distance: 96.5
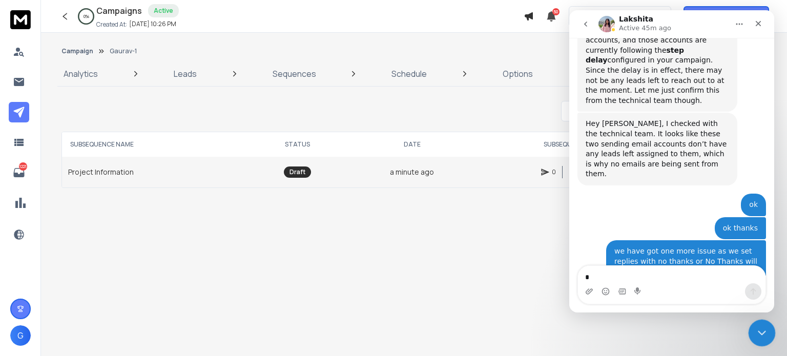
click at [758, 332] on icon "Close Intercom Messenger" at bounding box center [761, 332] width 12 height 12
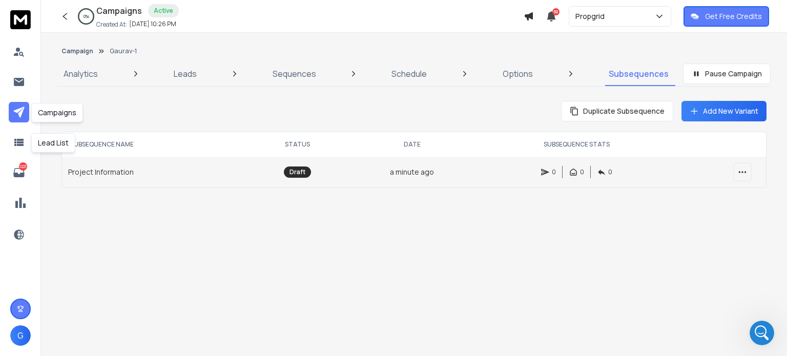
click at [23, 108] on icon at bounding box center [18, 112] width 11 height 11
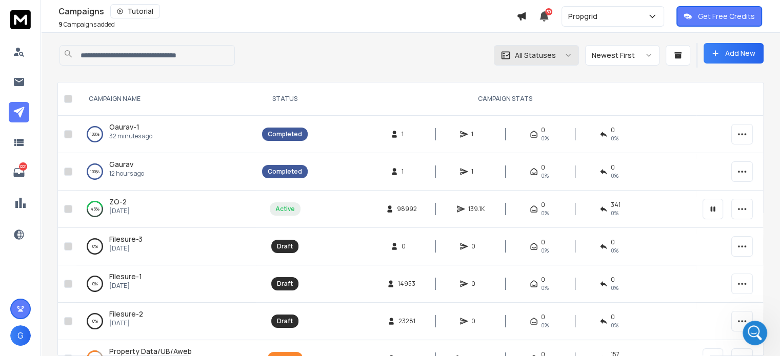
click at [541, 59] on p "All Statuses" at bounding box center [535, 55] width 41 height 10
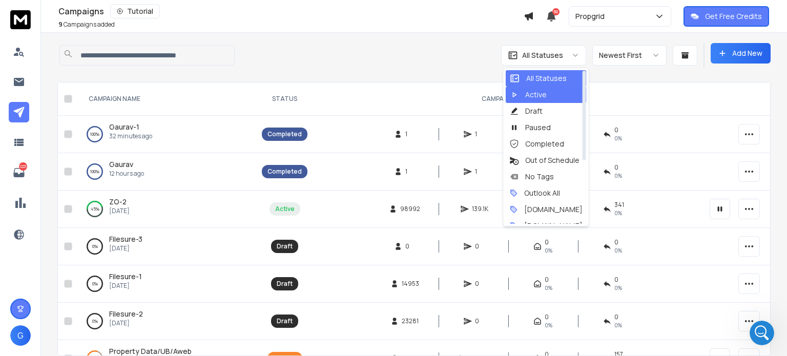
click at [549, 95] on div "Active" at bounding box center [546, 95] width 81 height 16
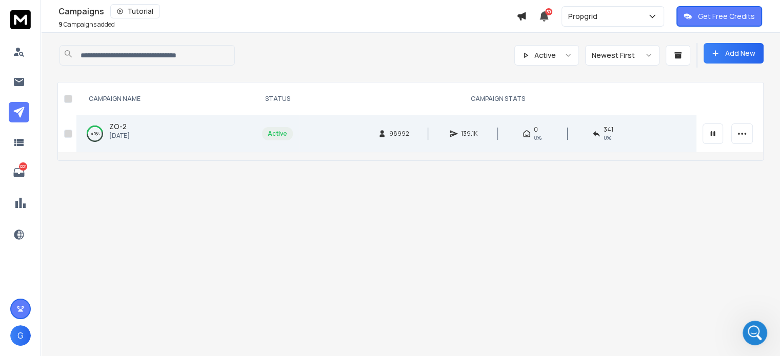
click at [169, 123] on div "45 % ZO-2 16 days ago" at bounding box center [166, 134] width 159 height 25
click at [185, 136] on div "45 % ZO-2 16 days ago" at bounding box center [166, 134] width 159 height 25
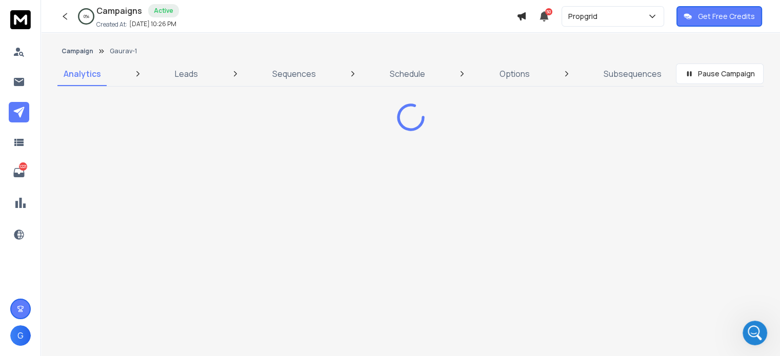
click at [185, 136] on div at bounding box center [411, 279] width 698 height 356
click at [290, 81] on link "Sequences" at bounding box center [294, 74] width 56 height 25
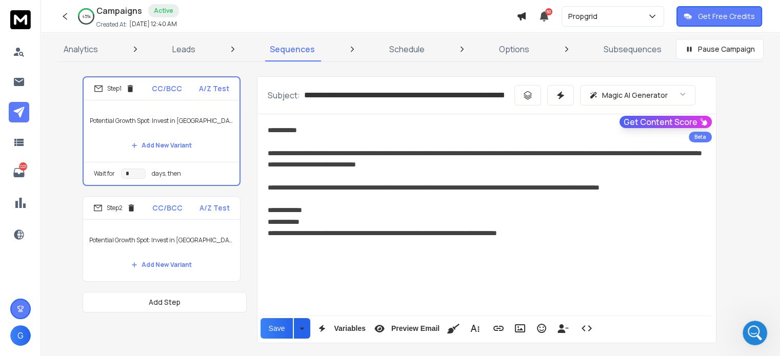
scroll to position [24, 0]
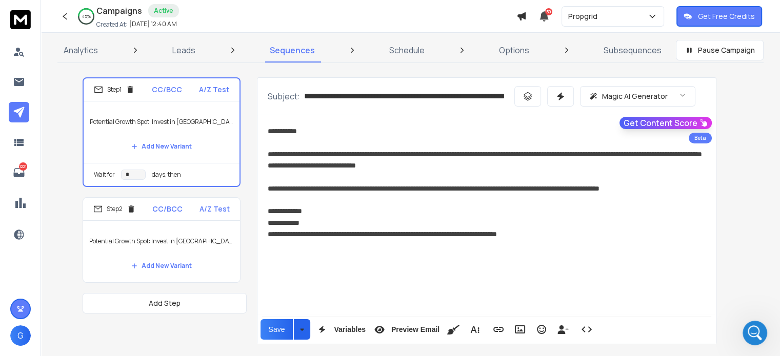
click at [482, 16] on div "45 % Campaigns Active Created At: Sep 26, 2025, 12:40 AM 50 Propgrid Get Free C…" at bounding box center [390, 16] width 780 height 33
click at [759, 335] on div "Open Intercom Messenger" at bounding box center [753, 332] width 34 height 34
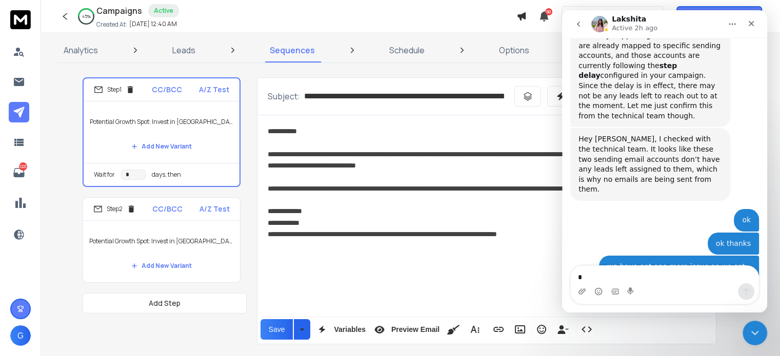
scroll to position [10039, 0]
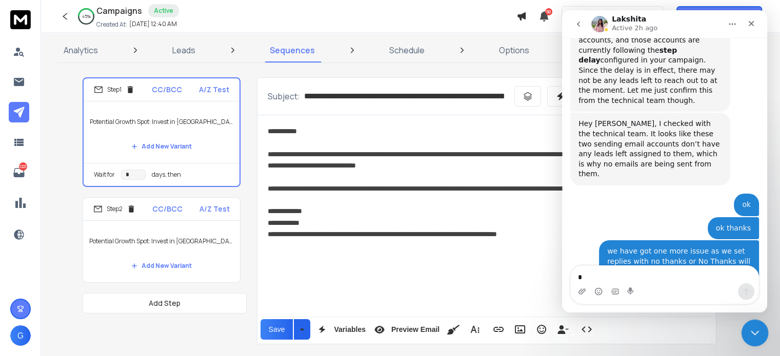
click at [754, 326] on icon "Close Intercom Messenger" at bounding box center [753, 332] width 12 height 12
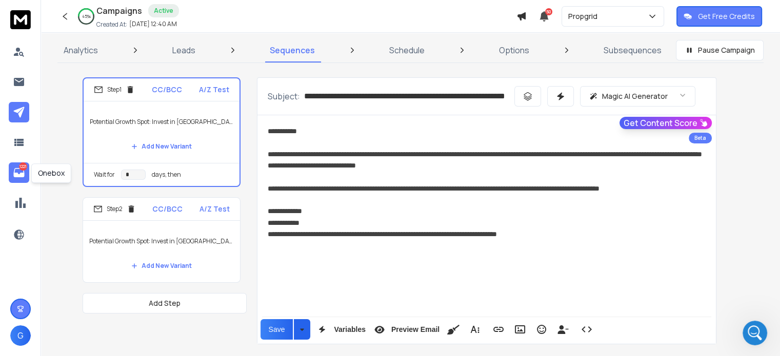
click at [17, 181] on link "1221" at bounding box center [19, 173] width 21 height 21
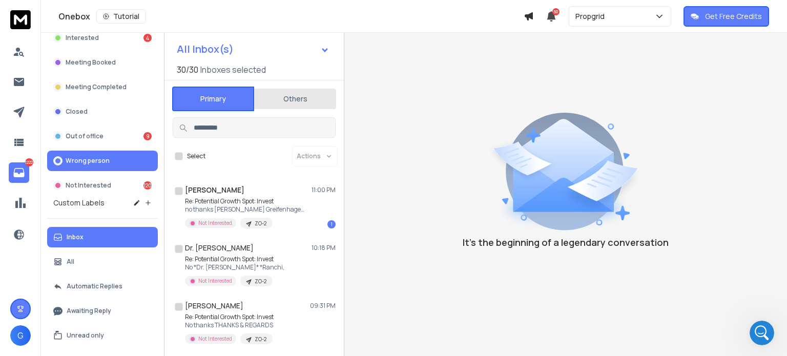
click at [99, 167] on button "Wrong person" at bounding box center [102, 161] width 111 height 21
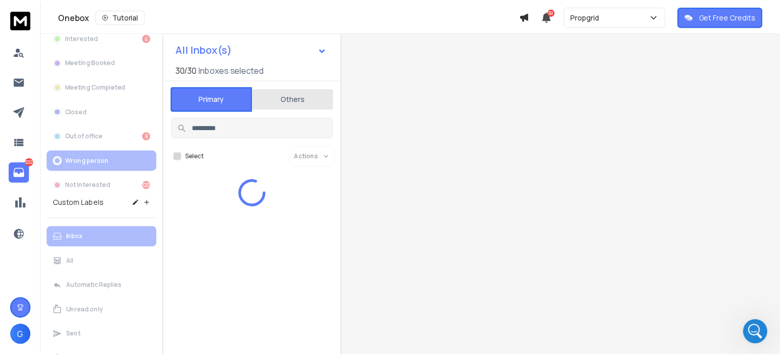
scroll to position [154, 0]
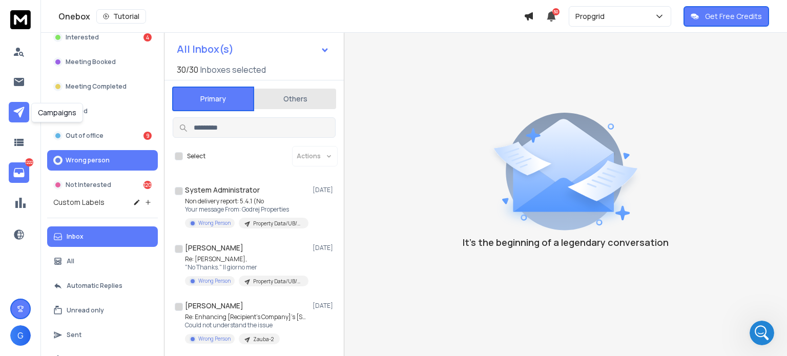
click at [19, 116] on icon at bounding box center [18, 112] width 11 height 11
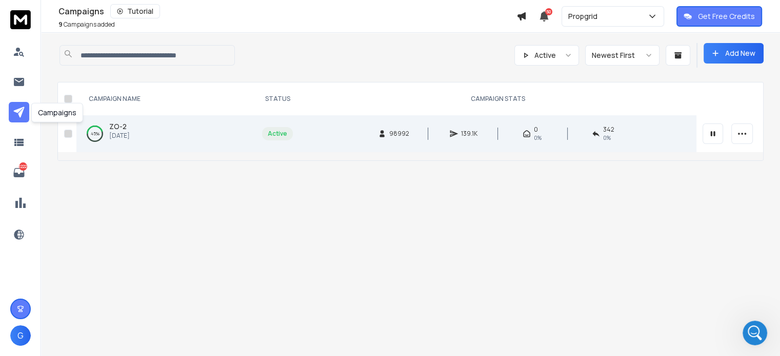
click at [206, 135] on div "45 % ZO-2 16 days ago" at bounding box center [166, 134] width 159 height 25
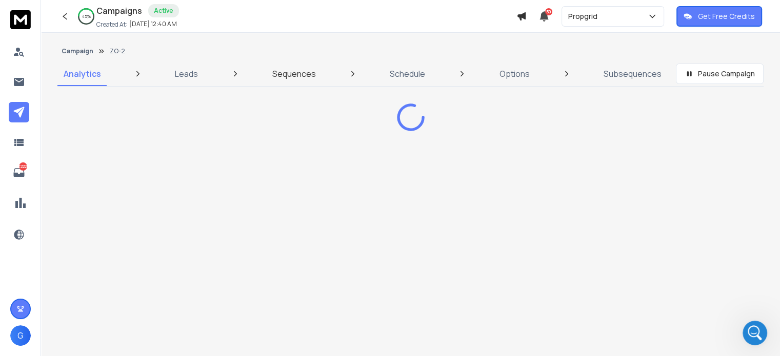
click at [286, 76] on p "Sequences" at bounding box center [294, 74] width 44 height 12
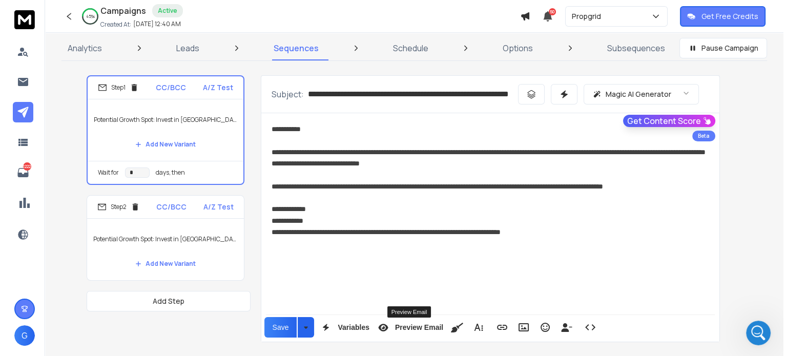
scroll to position [26, 0]
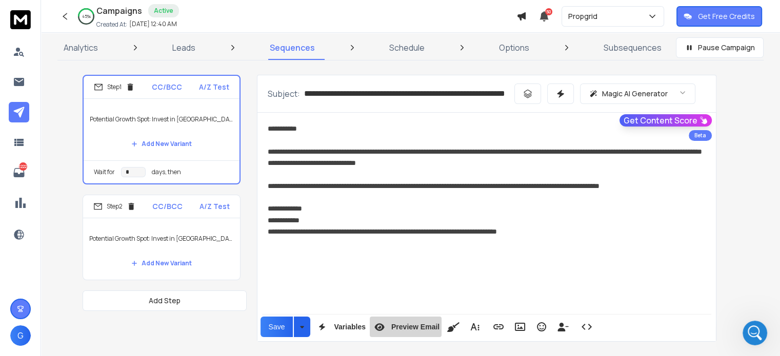
click at [422, 327] on span "Preview Email" at bounding box center [415, 327] width 52 height 9
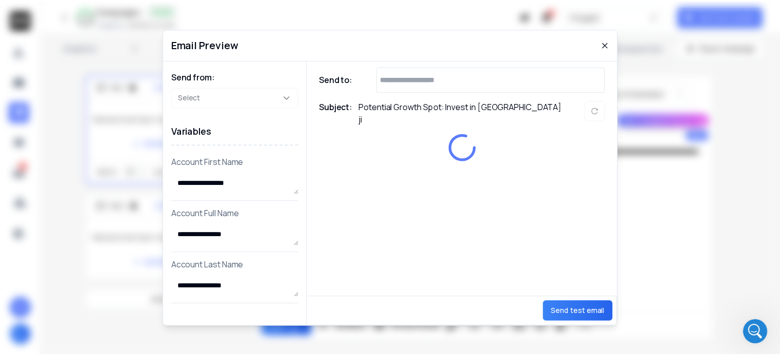
scroll to position [0, 0]
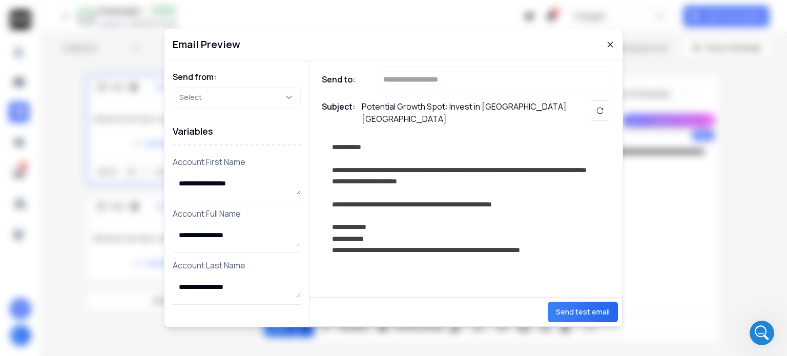
click at [265, 99] on div "Select" at bounding box center [237, 97] width 128 height 21
click at [260, 96] on p "gaurav5@propdeal.onmicrosoft.com" at bounding box center [232, 97] width 106 height 10
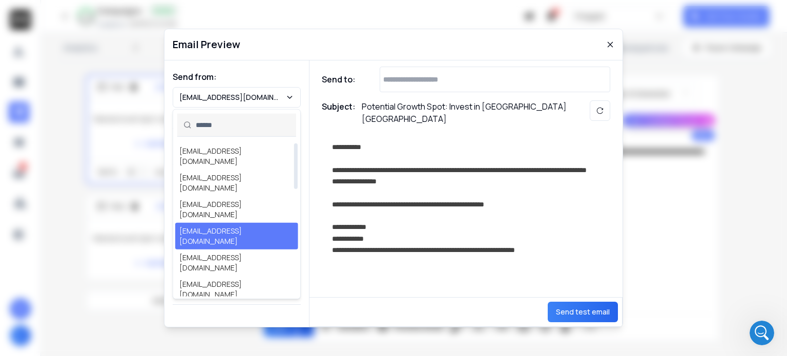
drag, startPoint x: 261, startPoint y: 125, endPoint x: 238, endPoint y: 199, distance: 78.0
click at [238, 226] on div "gaurav3@propdeal.onmicrosoft.com" at bounding box center [236, 236] width 115 height 21
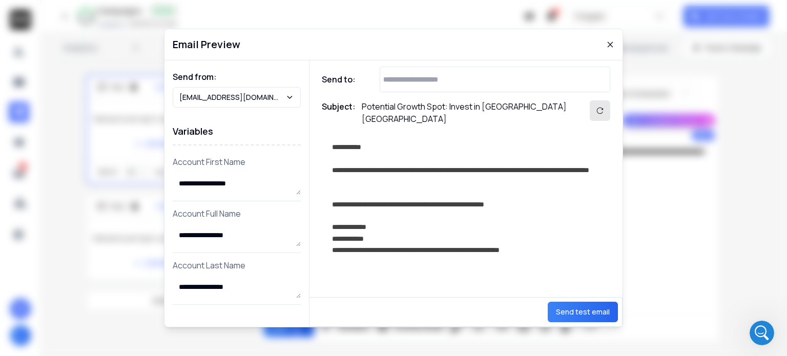
click at [610, 111] on button at bounding box center [600, 110] width 21 height 21
click at [597, 115] on button at bounding box center [600, 110] width 21 height 21
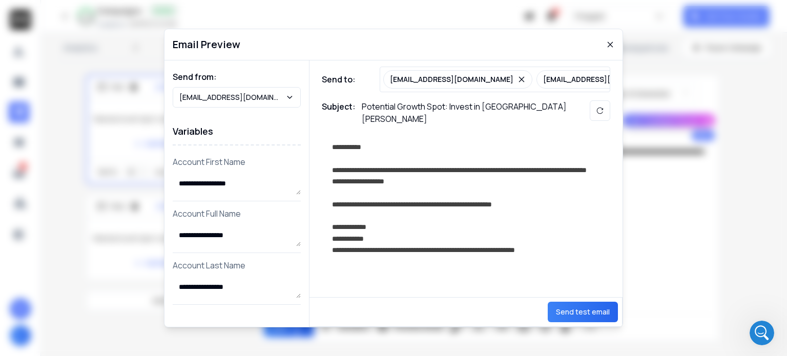
click at [559, 313] on button "Send test email" at bounding box center [583, 312] width 70 height 21
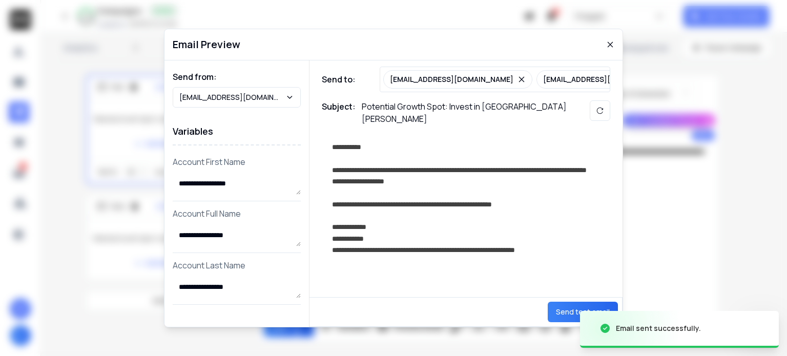
drag, startPoint x: 238, startPoint y: 239, endPoint x: 121, endPoint y: 216, distance: 119.2
click at [121, 216] on div "**********" at bounding box center [393, 177] width 787 height 319
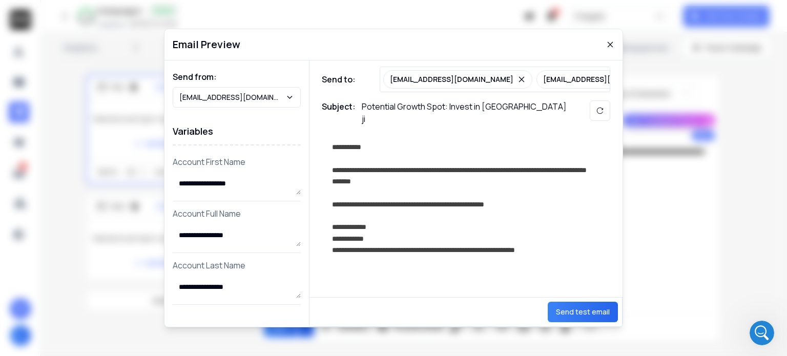
drag, startPoint x: 537, startPoint y: 246, endPoint x: 348, endPoint y: 153, distance: 211.2
click at [348, 153] on div "**********" at bounding box center [466, 198] width 289 height 135
click at [672, 266] on div "**********" at bounding box center [393, 177] width 787 height 319
click at [611, 47] on icon at bounding box center [611, 45] width 8 height 8
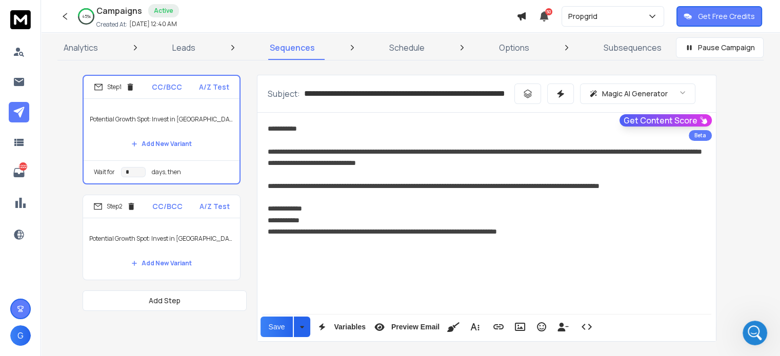
click at [312, 248] on div "**********" at bounding box center [486, 212] width 458 height 199
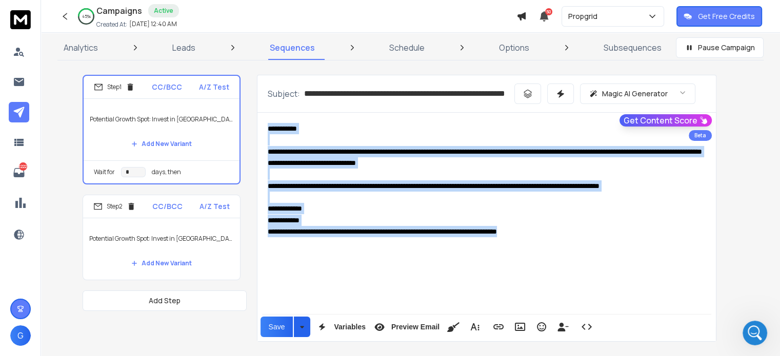
drag, startPoint x: 383, startPoint y: 204, endPoint x: 226, endPoint y: 124, distance: 176.8
click at [211, 123] on div "**********" at bounding box center [411, 208] width 656 height 267
